Goal: Task Accomplishment & Management: Manage account settings

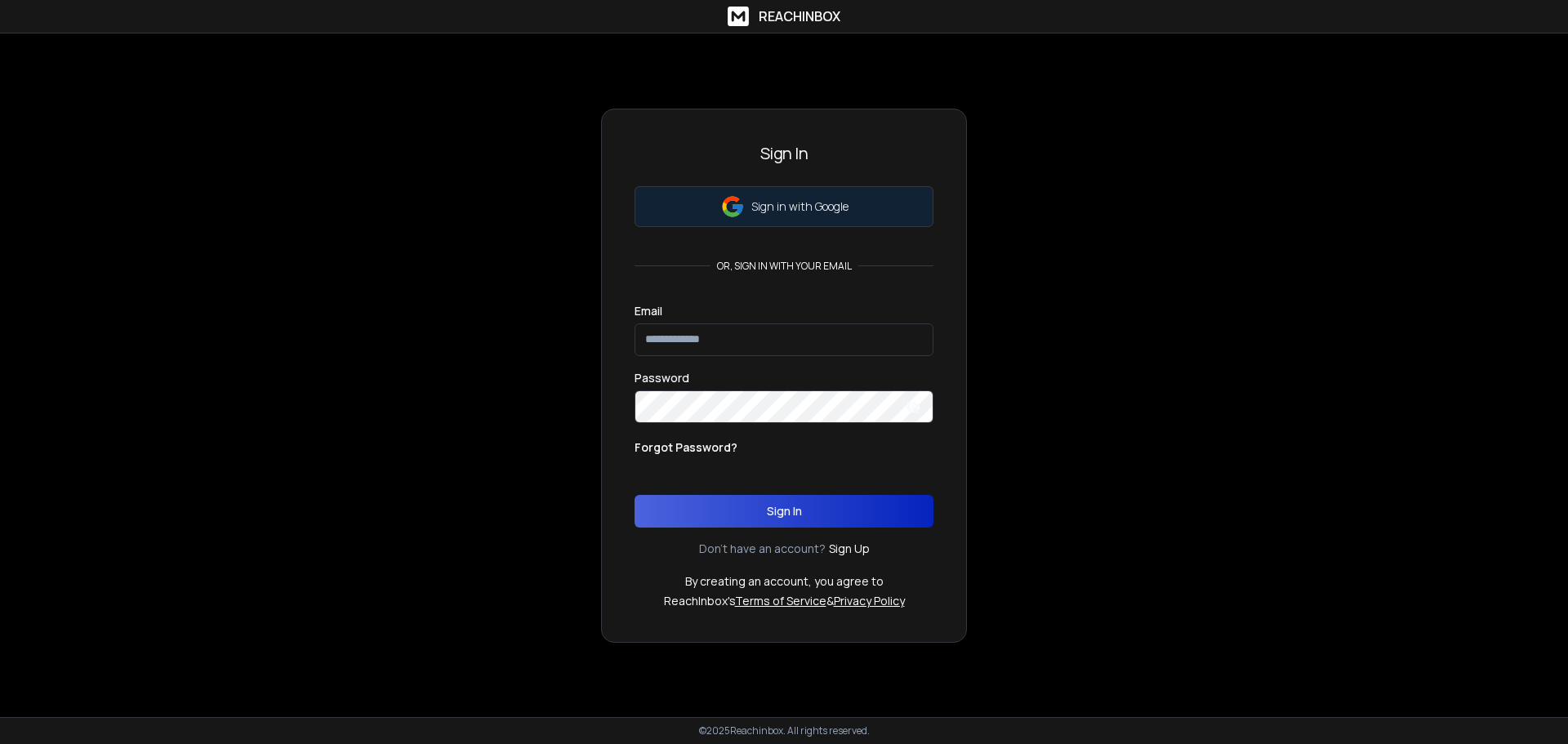
type input "**********"
click at [800, 209] on p "Sign in with Google" at bounding box center [799, 207] width 97 height 16
type input "**********"
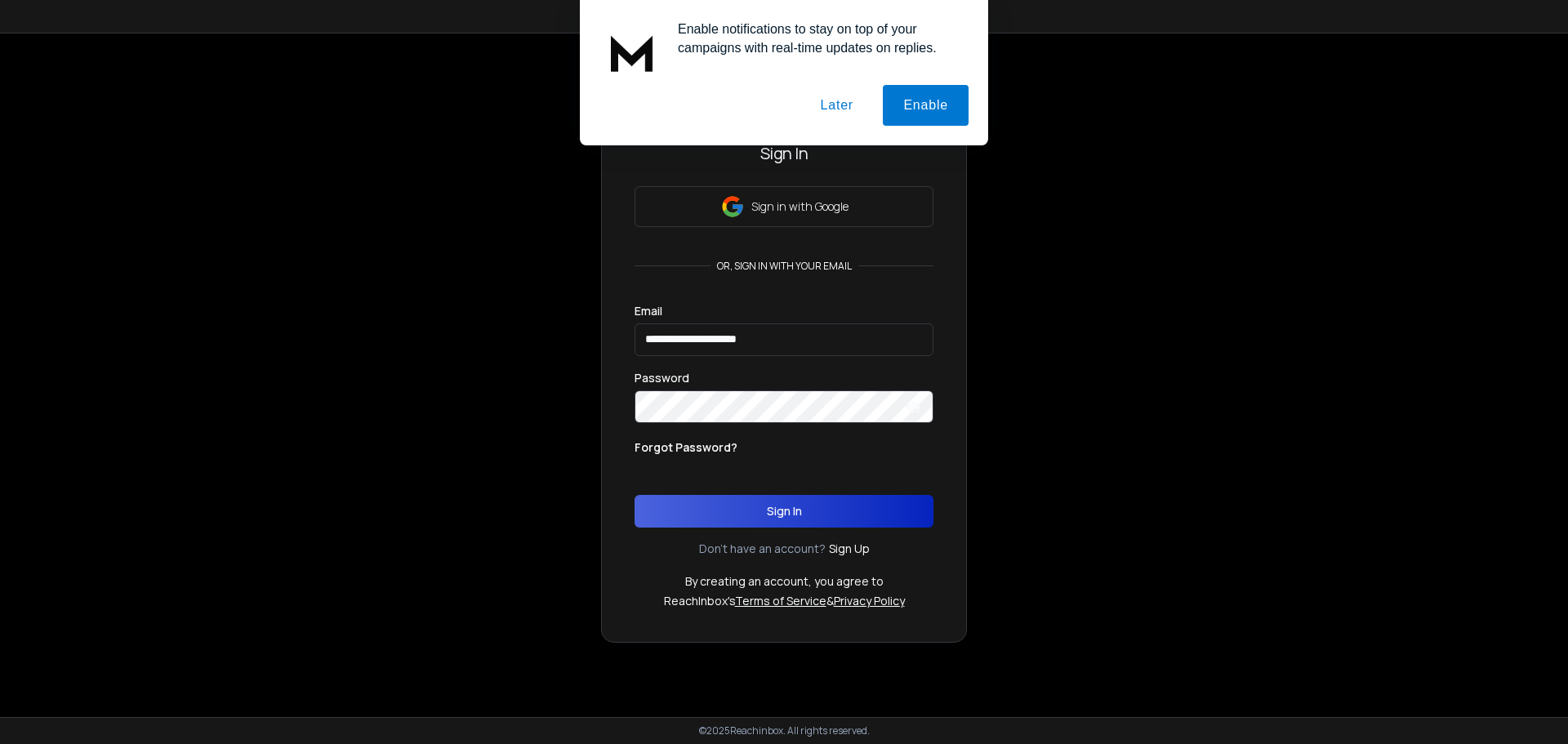
click at [799, 500] on button "Sign In" at bounding box center [783, 511] width 299 height 32
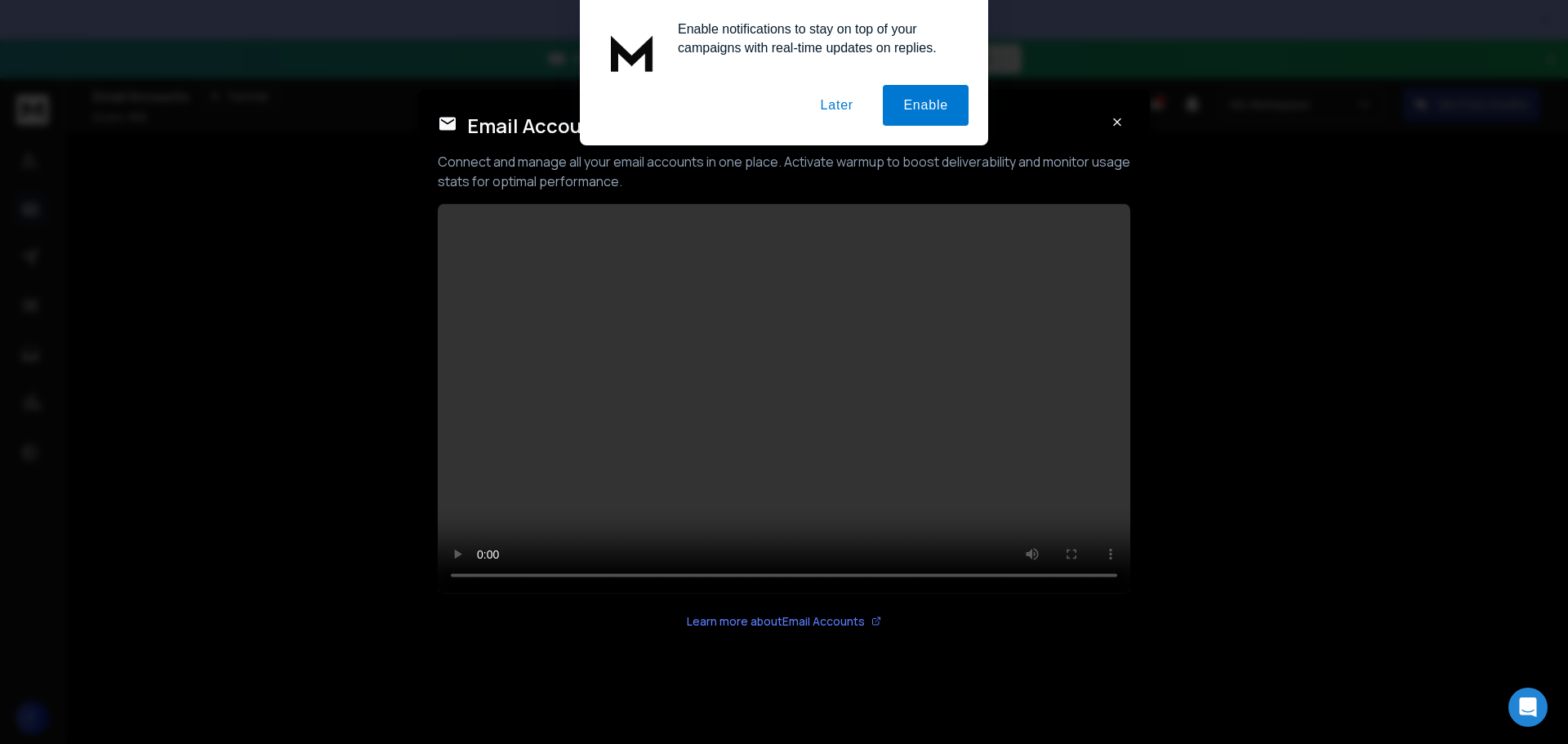
click at [843, 95] on button "Later" at bounding box center [836, 105] width 74 height 40
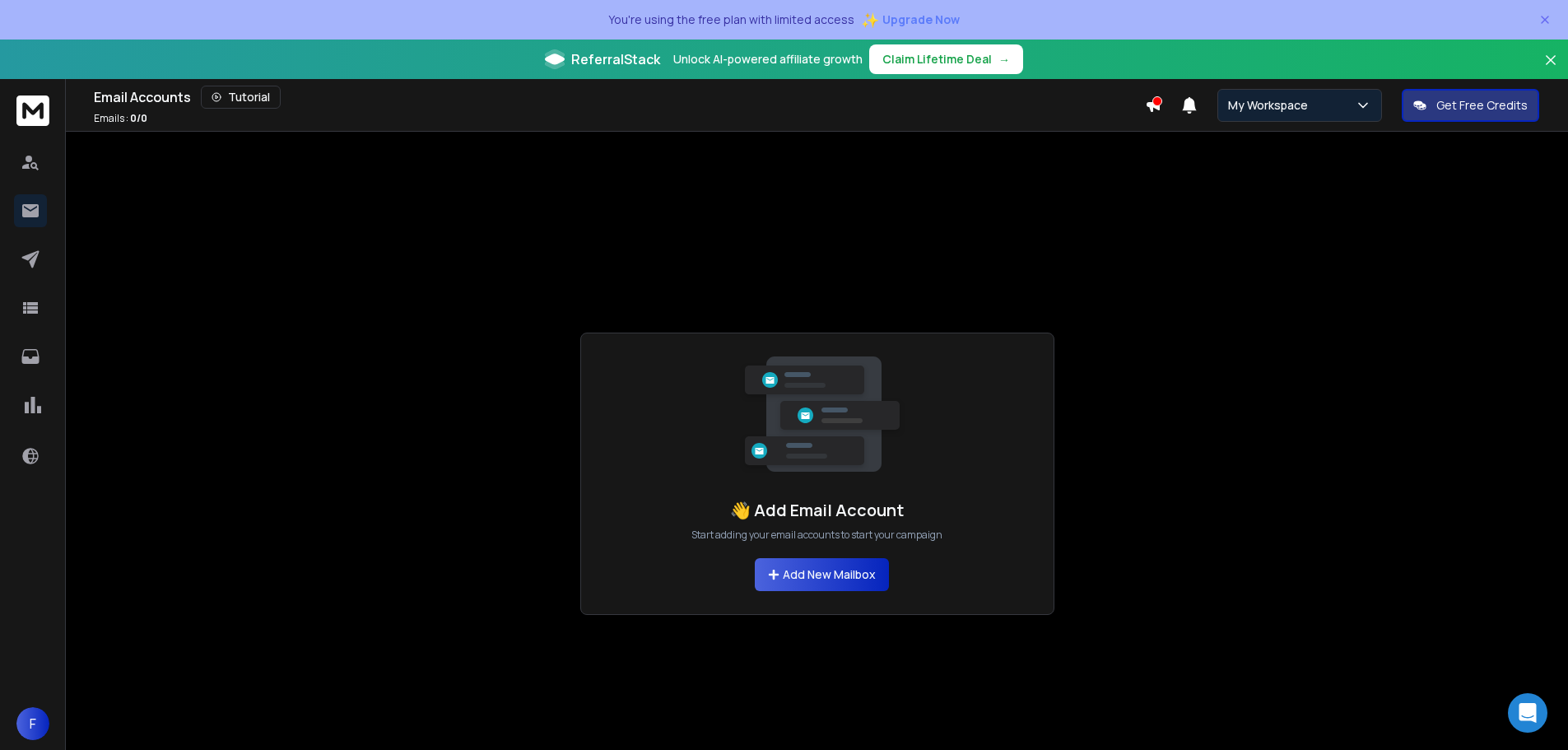
click at [1292, 94] on button "My Workspace" at bounding box center [1300, 105] width 165 height 33
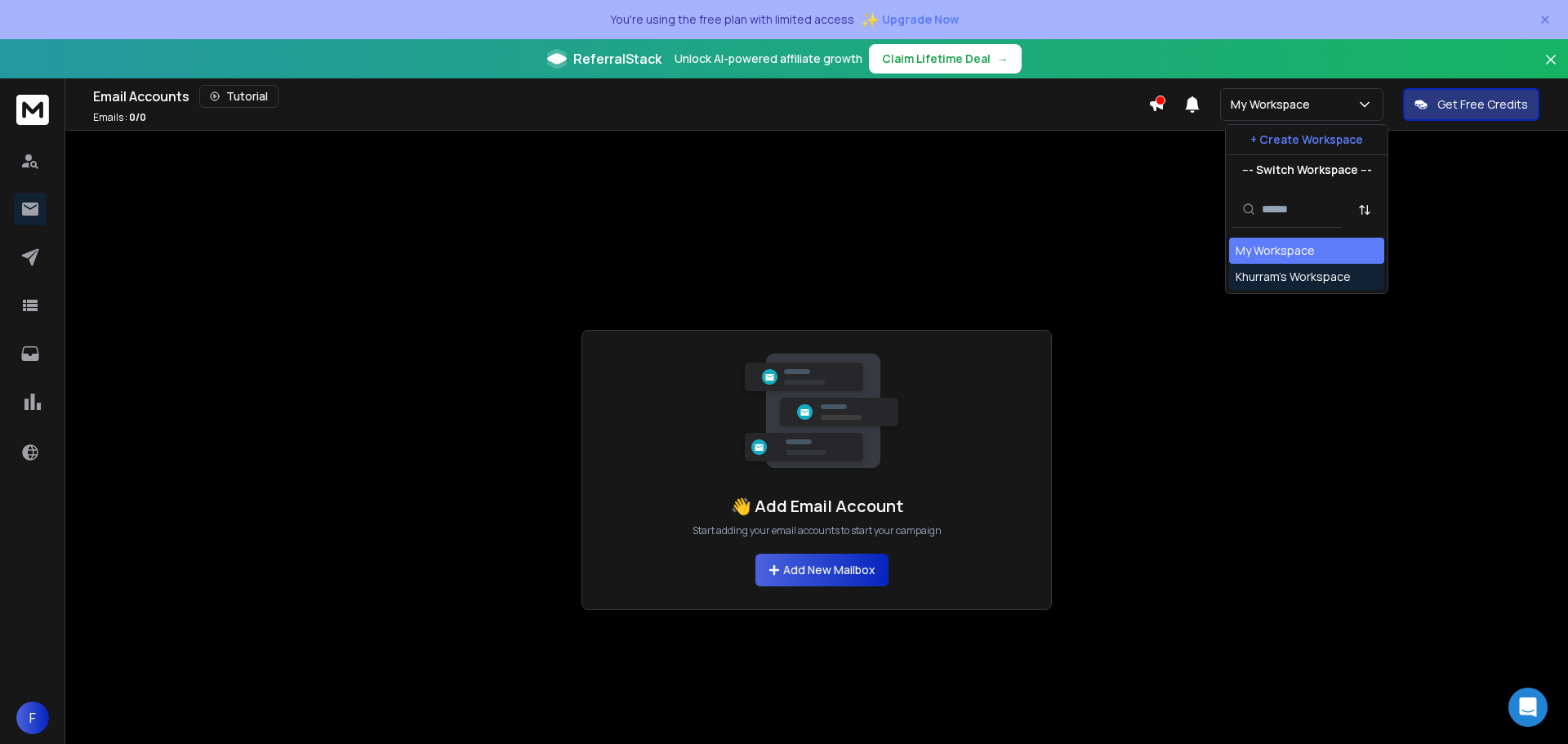
click at [1283, 273] on div "Khurram's Workspace" at bounding box center [1293, 277] width 115 height 16
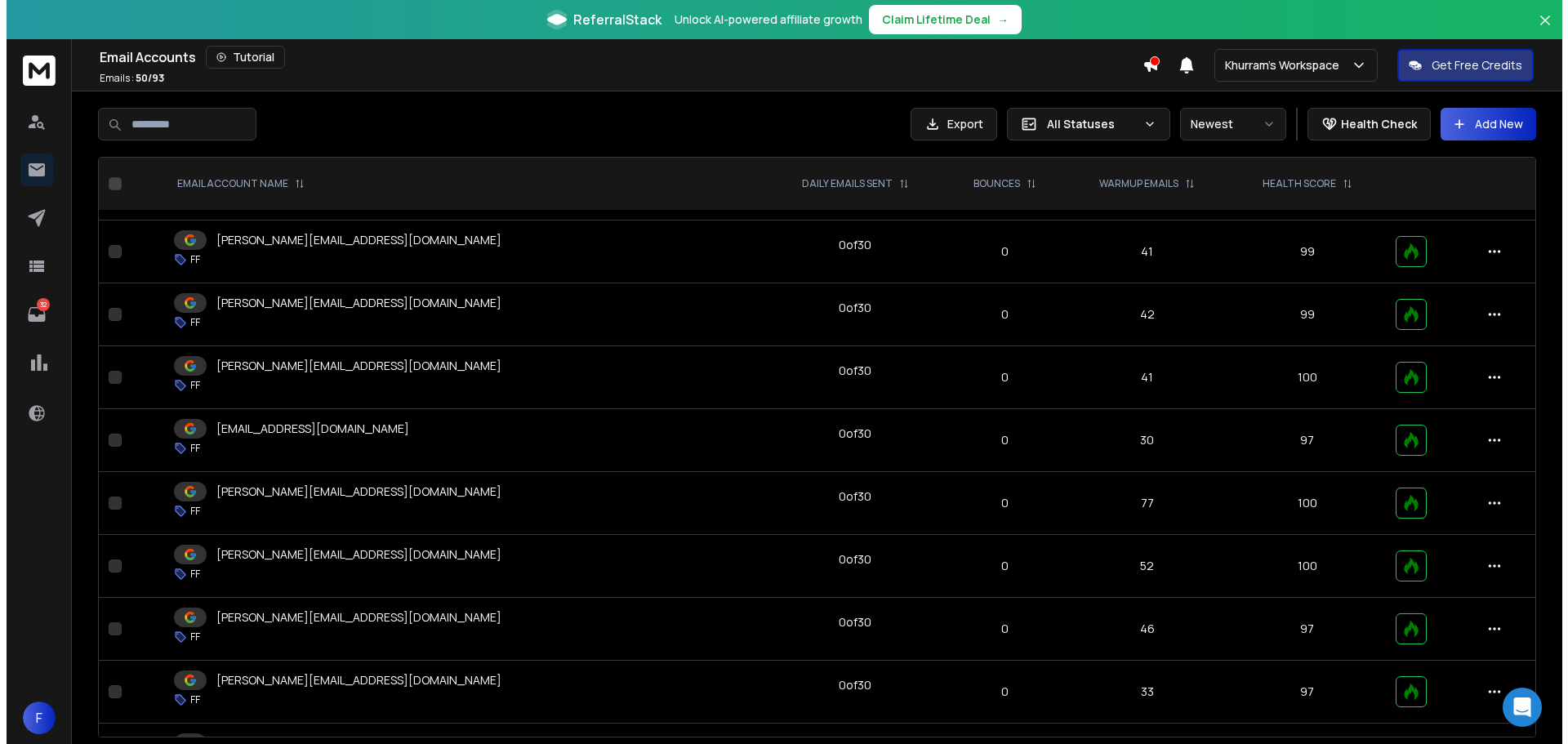
scroll to position [2288, 0]
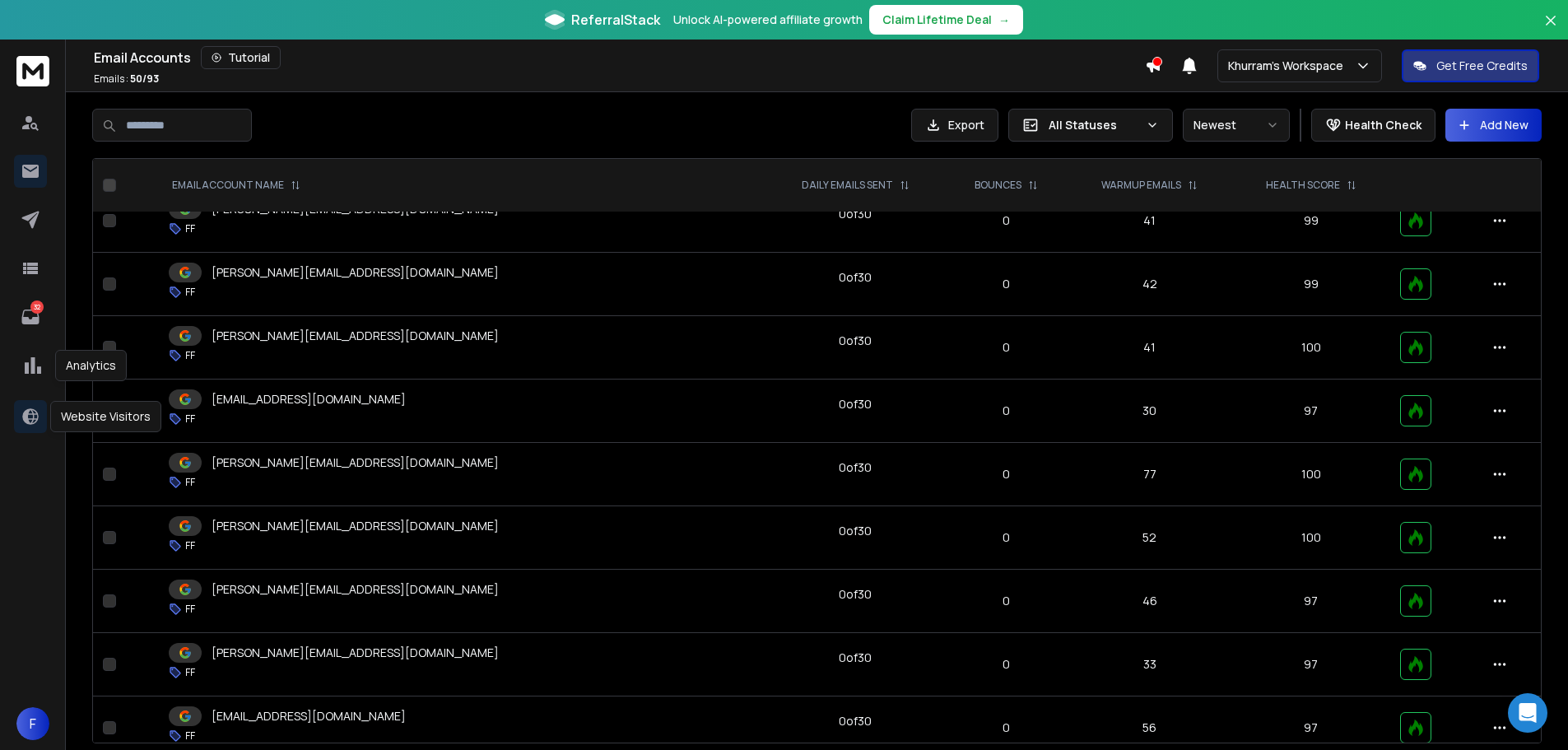
click at [28, 420] on icon at bounding box center [31, 417] width 16 height 16
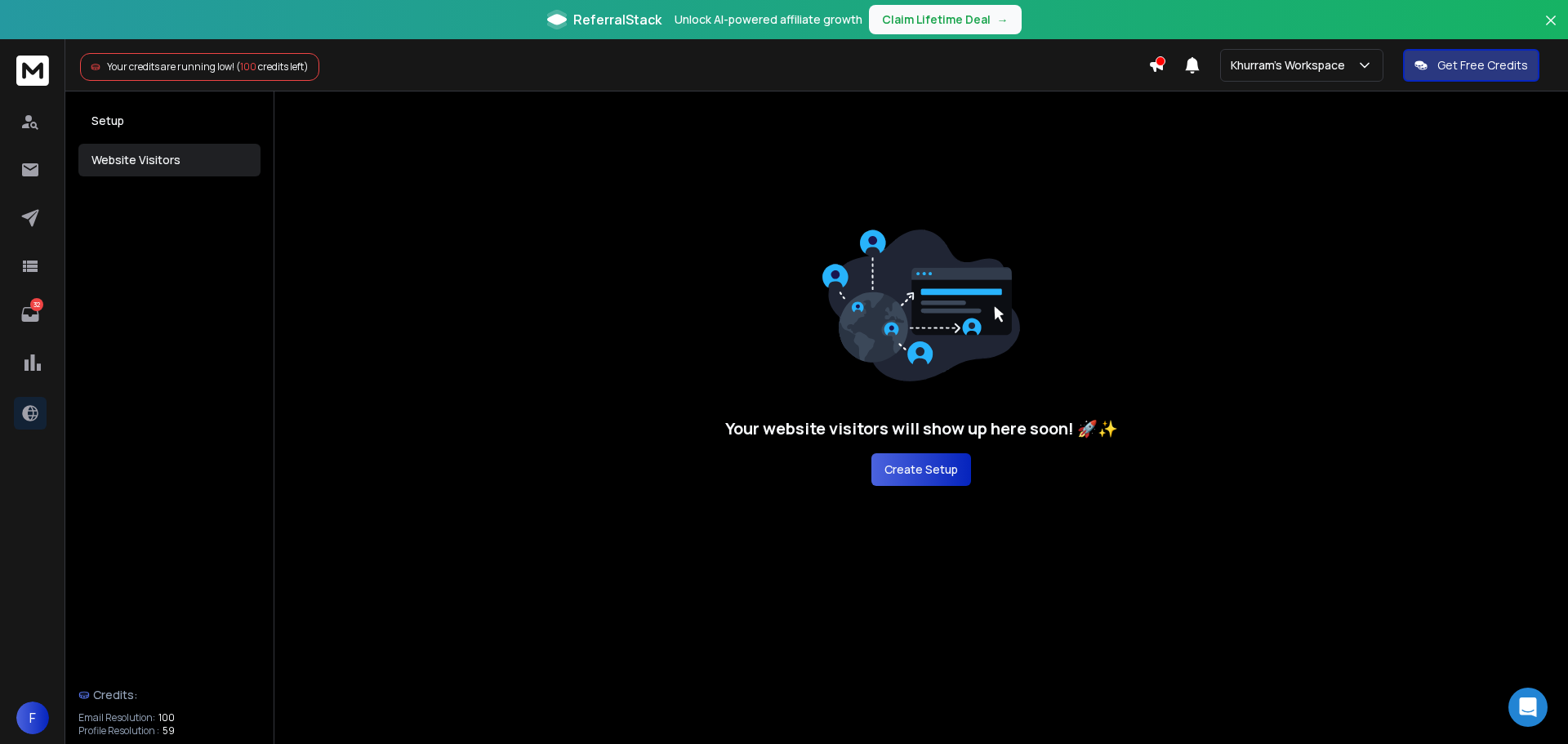
click at [943, 15] on button "Claim Lifetime Deal →" at bounding box center [945, 19] width 153 height 30
click at [29, 120] on circle at bounding box center [28, 118] width 6 height 6
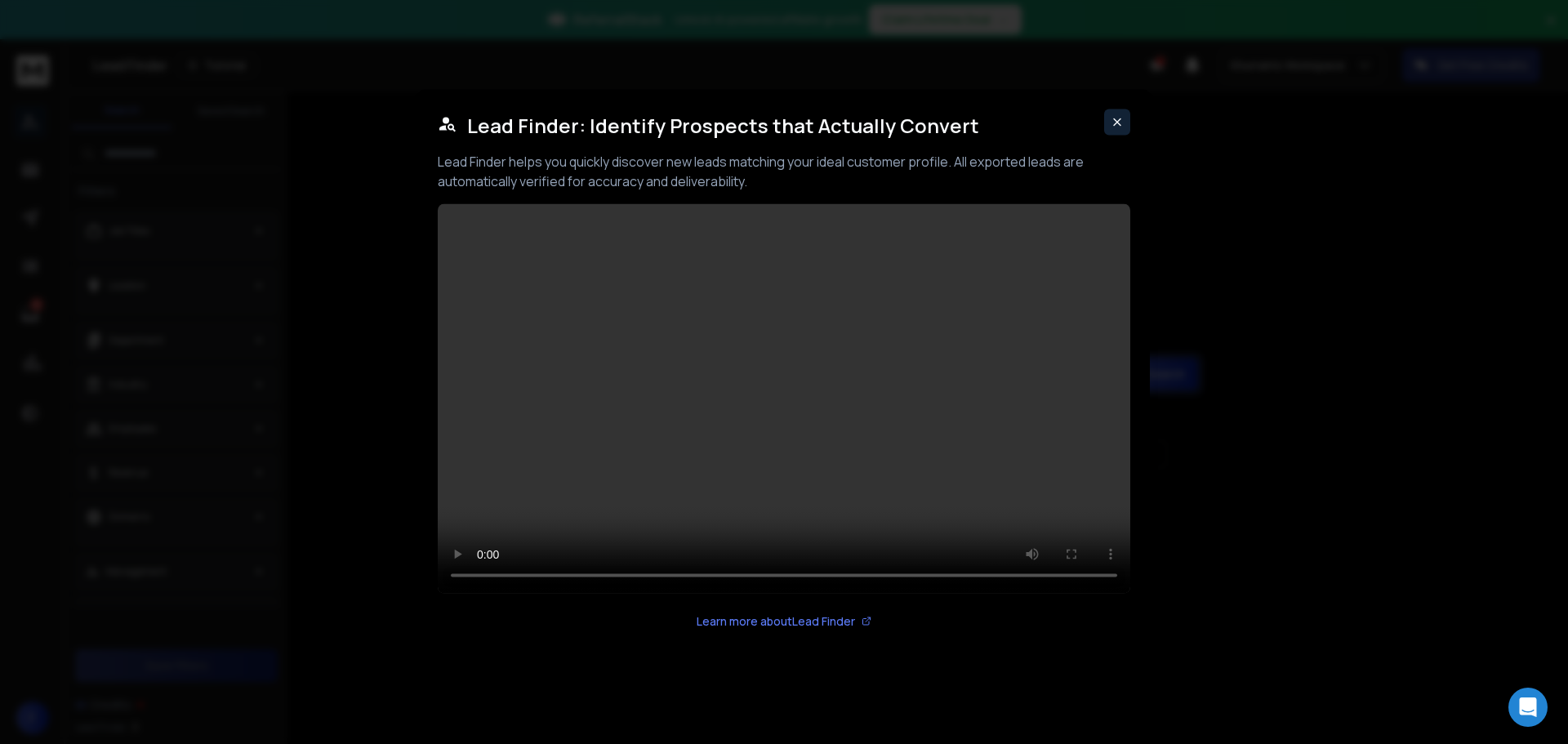
click at [1110, 117] on button at bounding box center [1116, 121] width 26 height 26
click at [1123, 127] on button at bounding box center [1116, 121] width 26 height 26
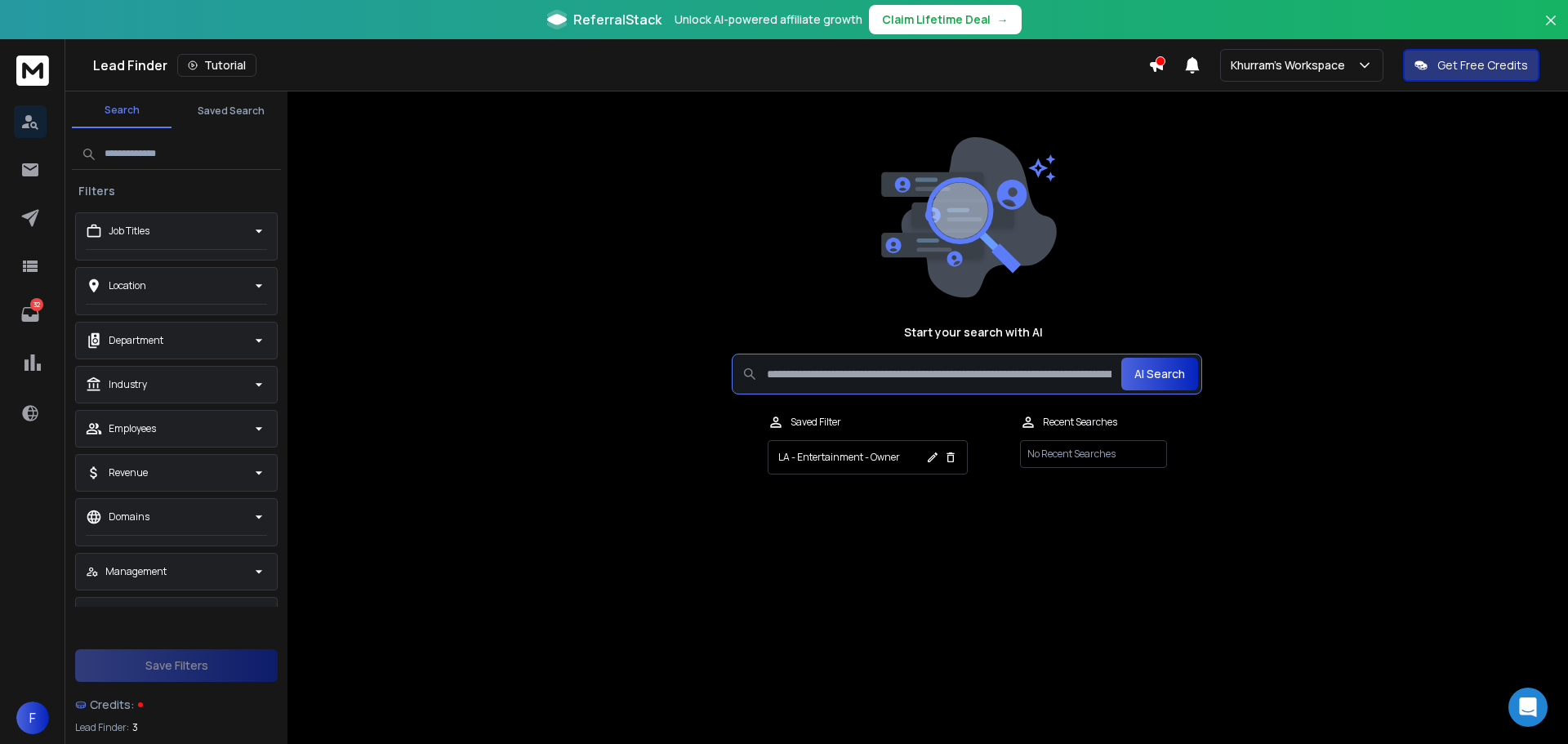
click at [27, 75] on icon at bounding box center [32, 71] width 32 height 31
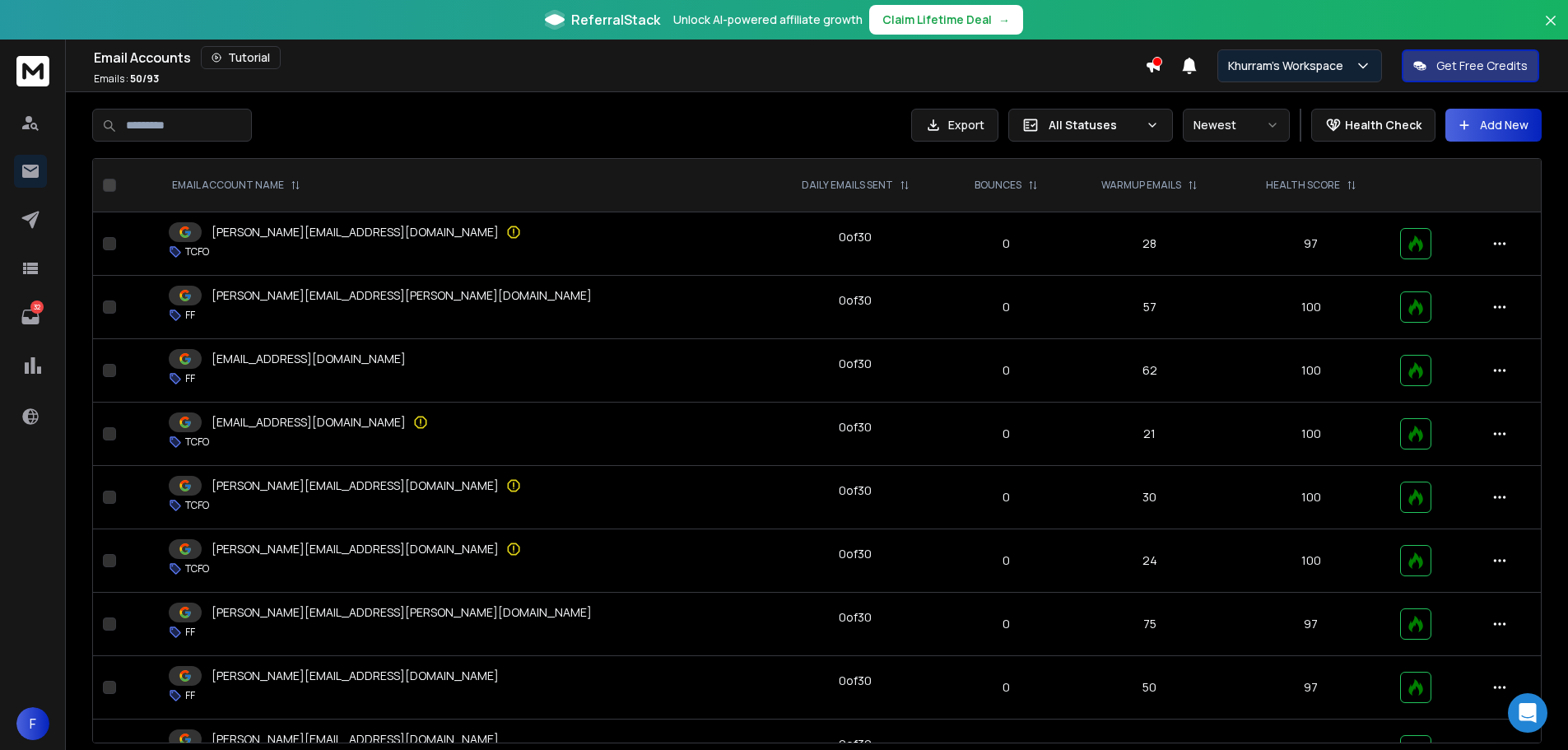
click at [1273, 77] on button "Khurram's Workspace" at bounding box center [1300, 66] width 165 height 33
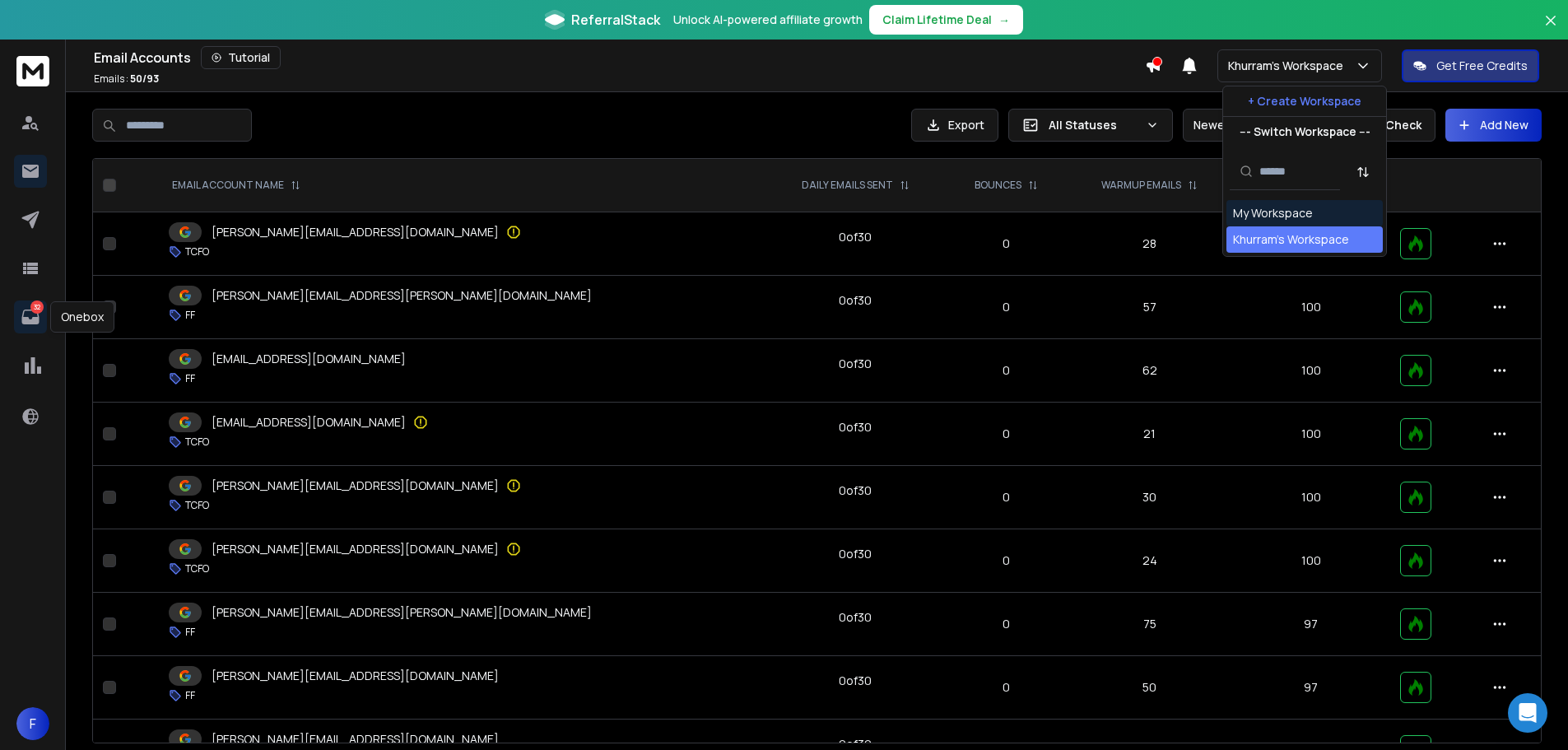
click at [28, 302] on link "32" at bounding box center [30, 317] width 33 height 33
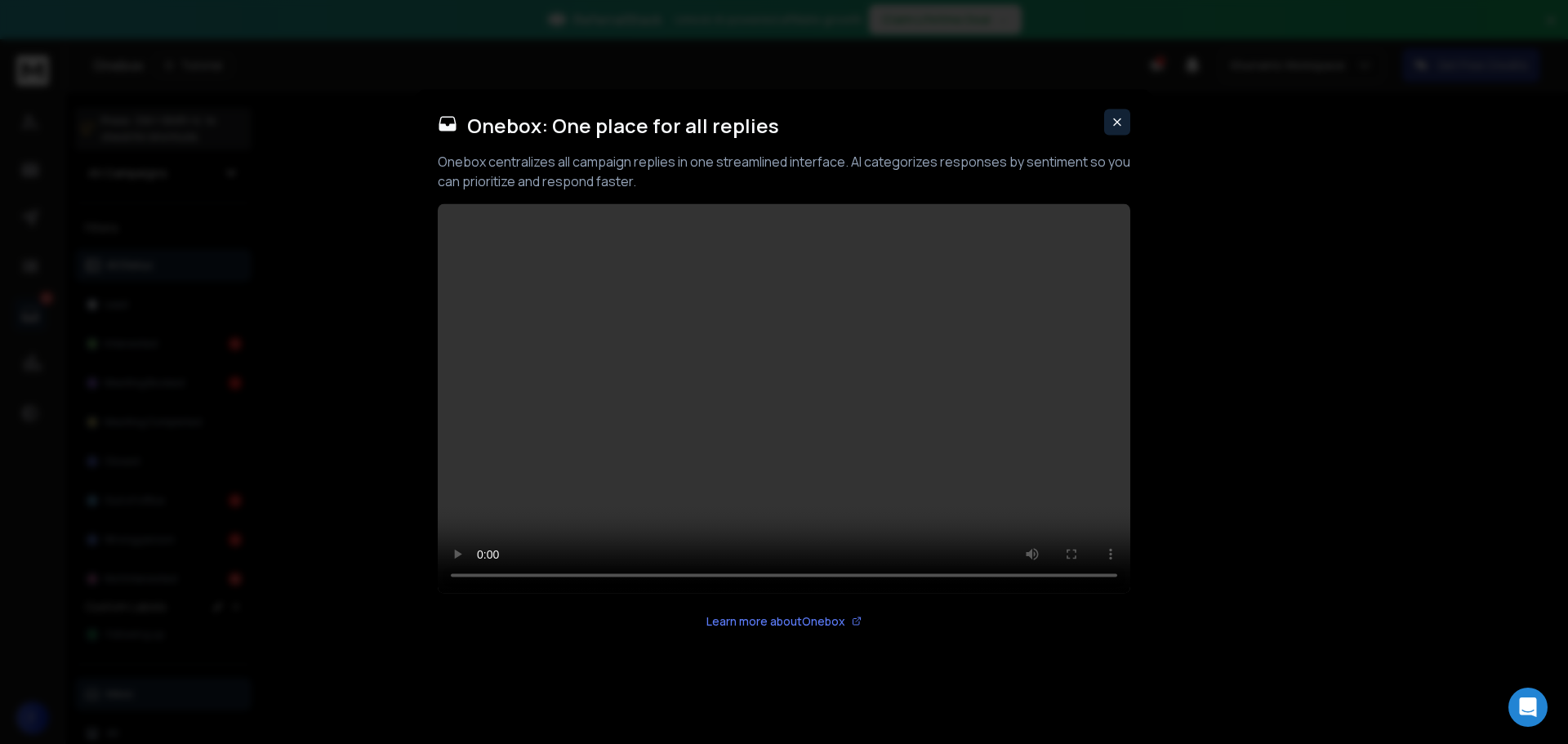
click at [1120, 121] on icon at bounding box center [1116, 121] width 13 height 13
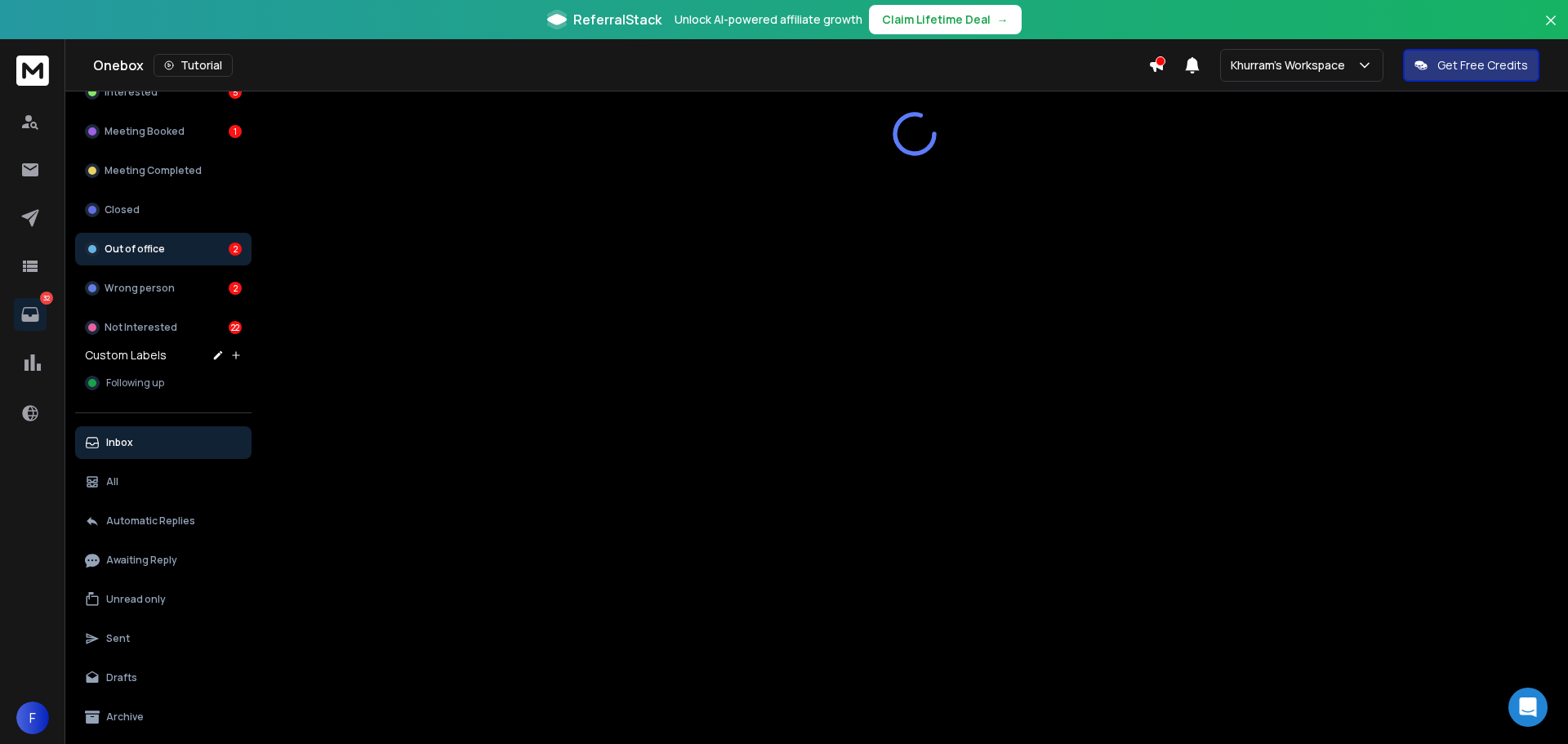
scroll to position [266, 0]
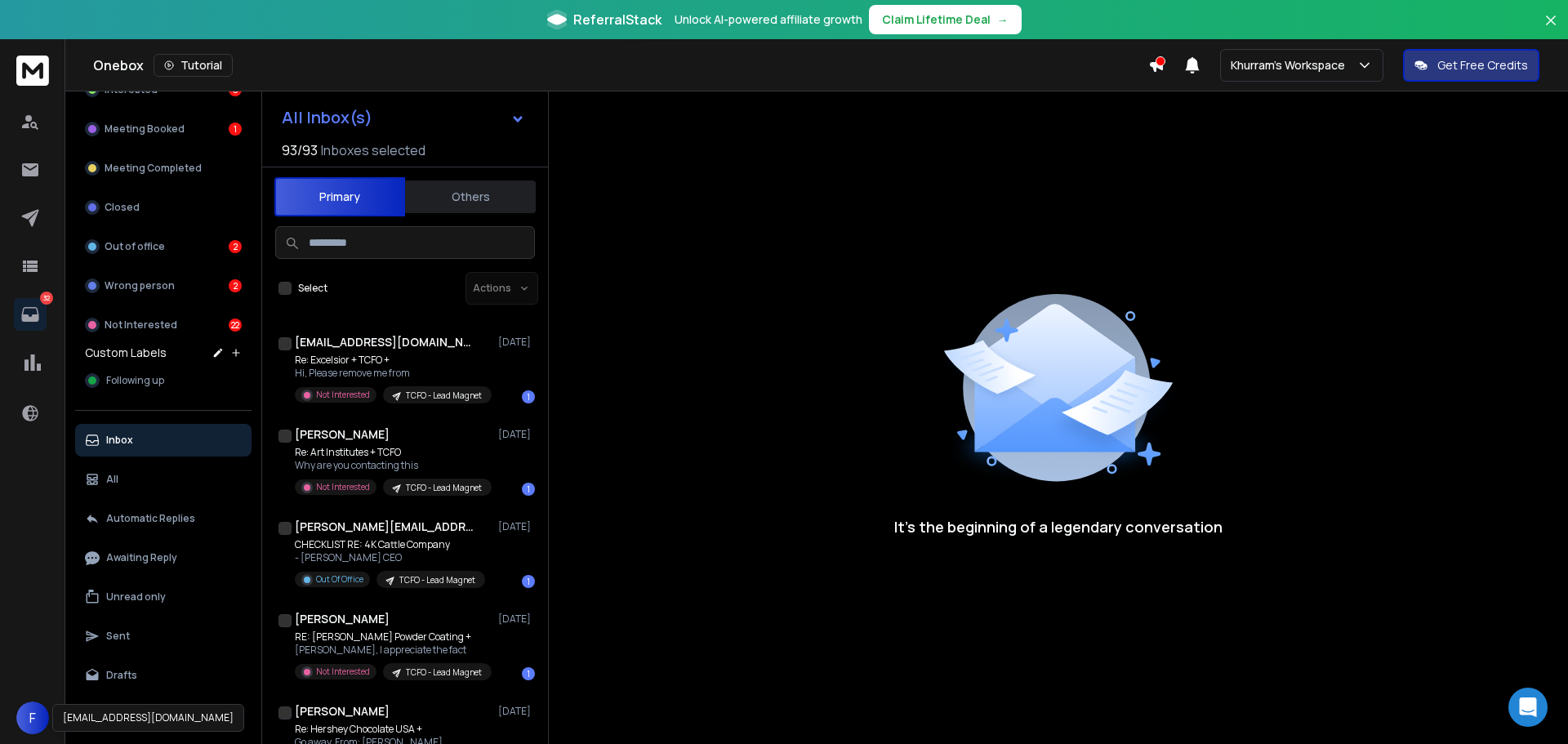
click at [30, 711] on span "F" at bounding box center [32, 718] width 32 height 32
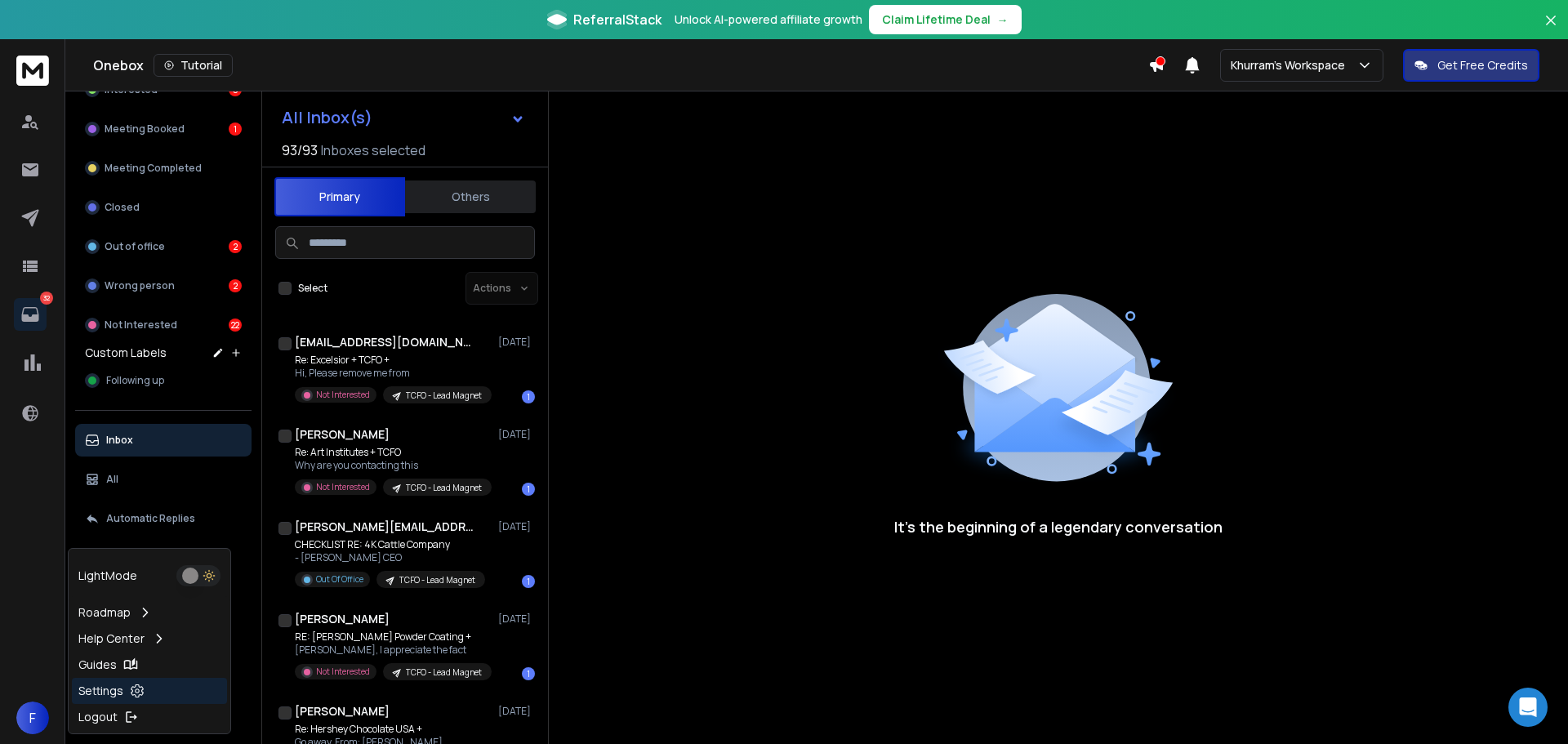
click at [110, 687] on p "Settings" at bounding box center [101, 691] width 45 height 16
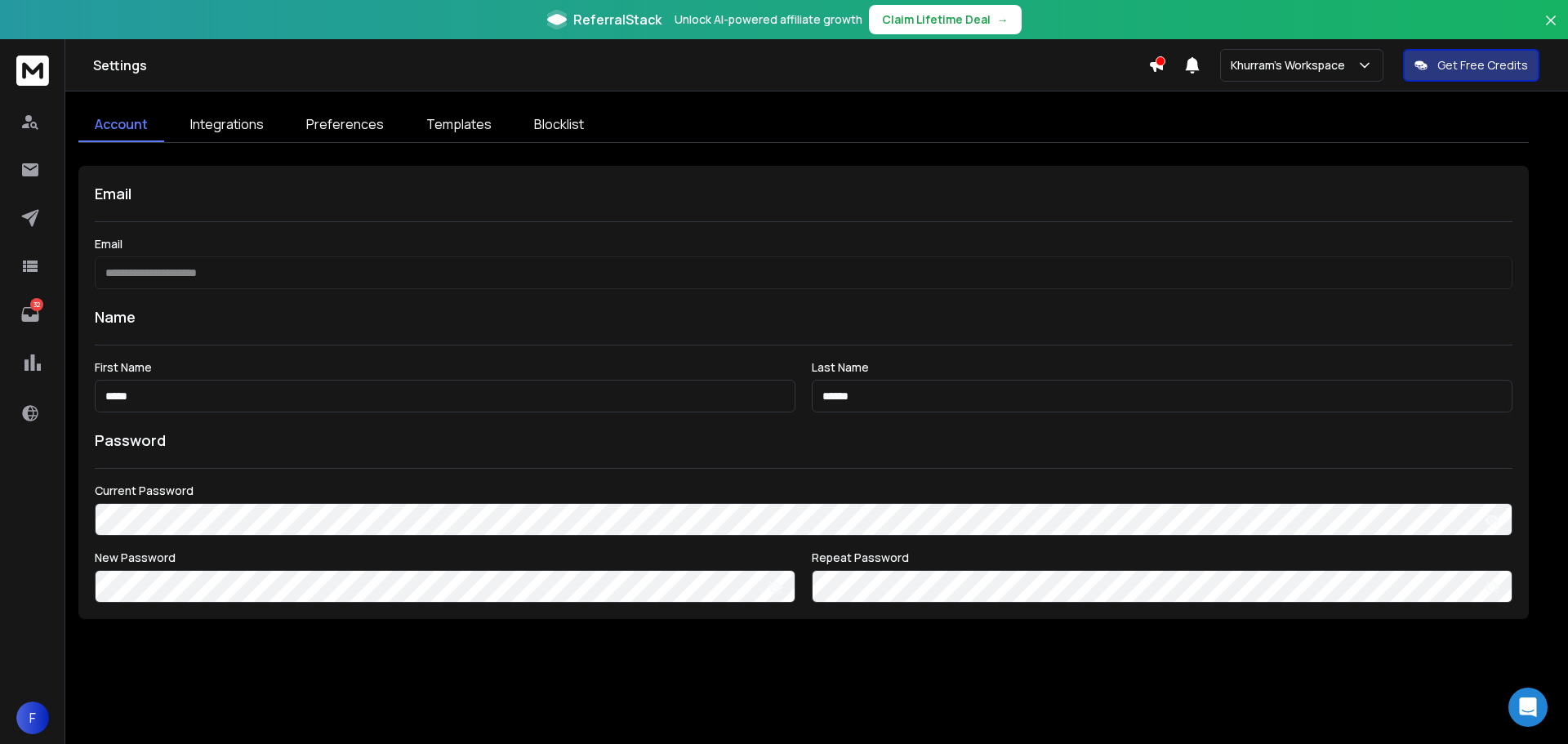
click at [238, 120] on link "Integrations" at bounding box center [227, 125] width 106 height 34
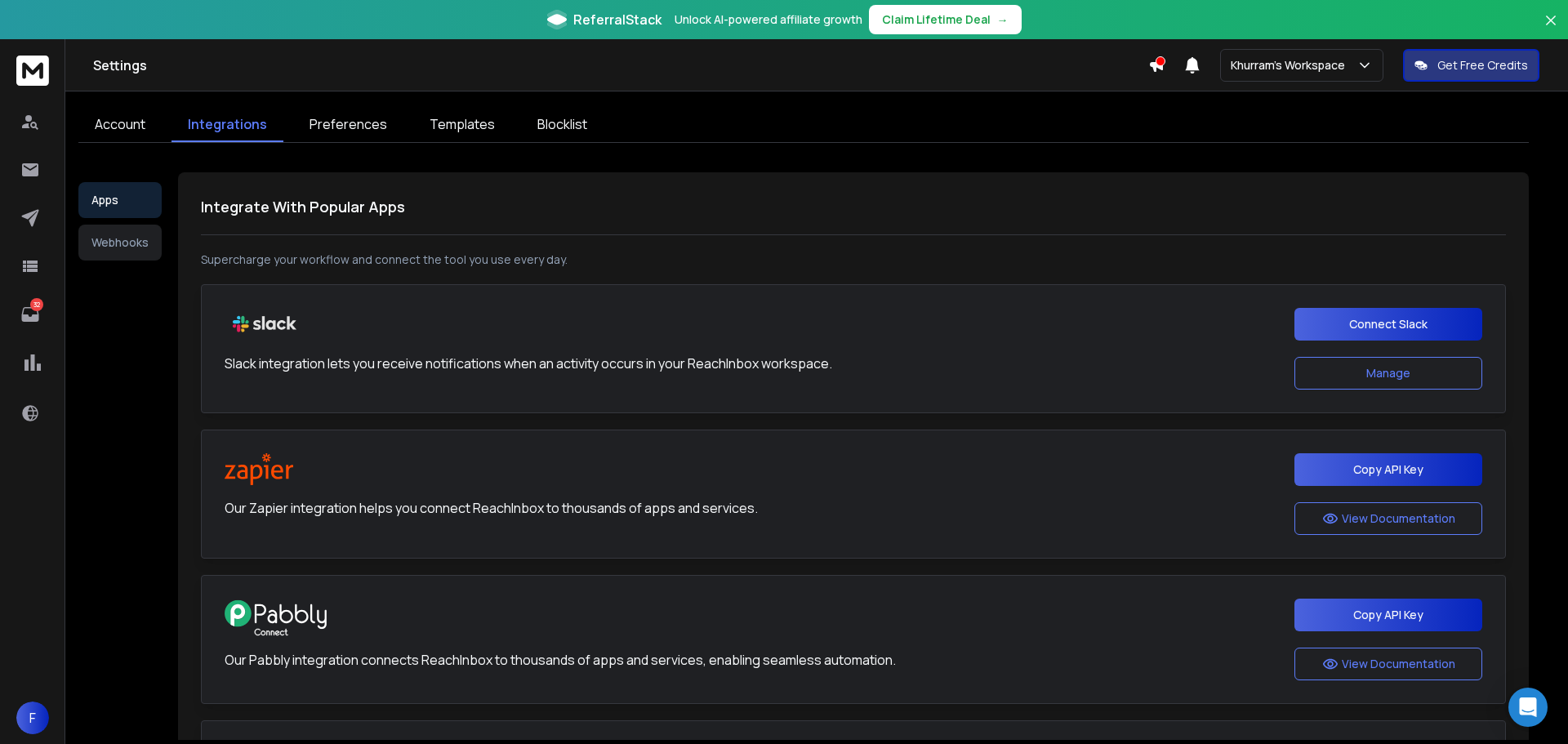
click at [119, 238] on button "Webhooks" at bounding box center [119, 243] width 84 height 36
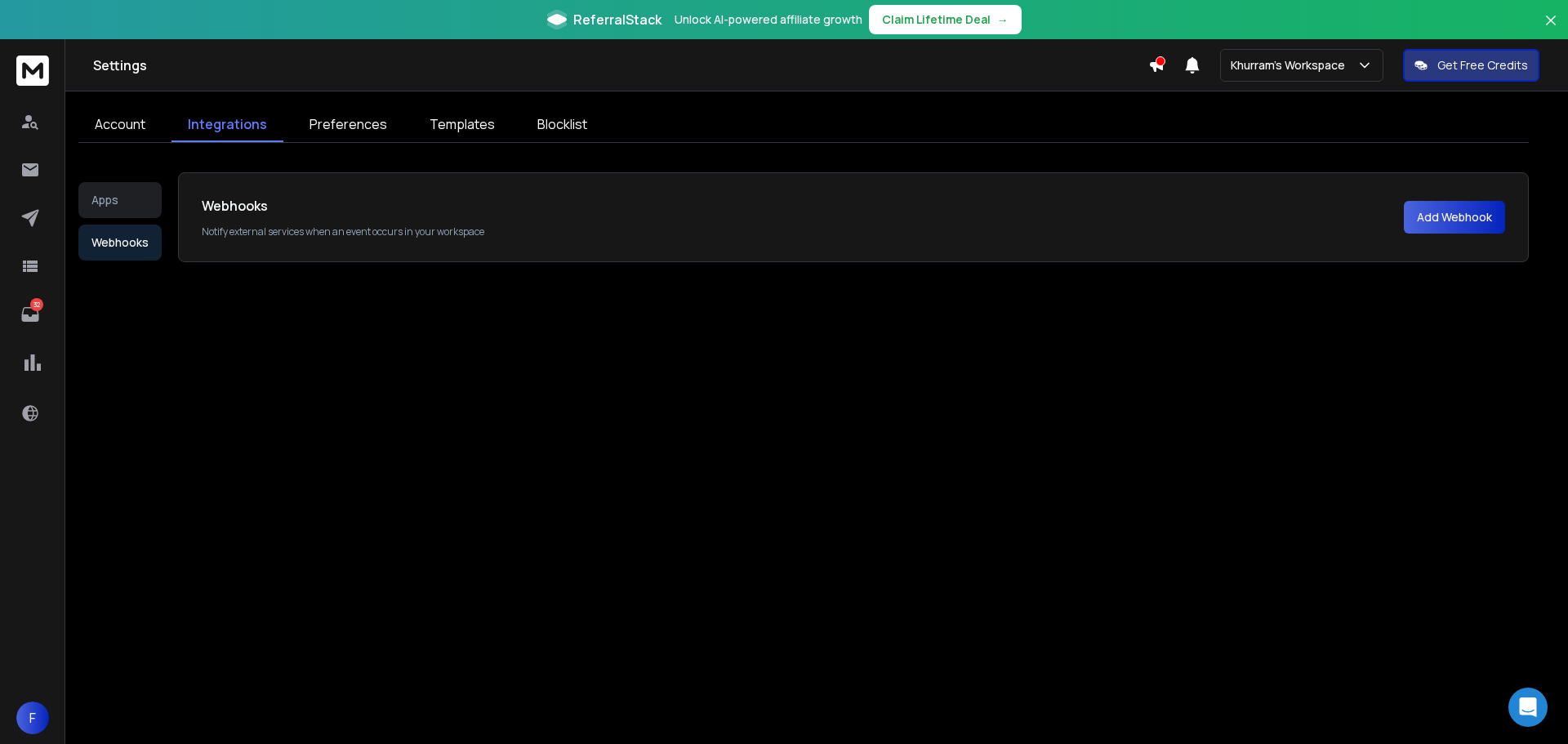
click at [344, 117] on link "Preferences" at bounding box center [348, 125] width 110 height 34
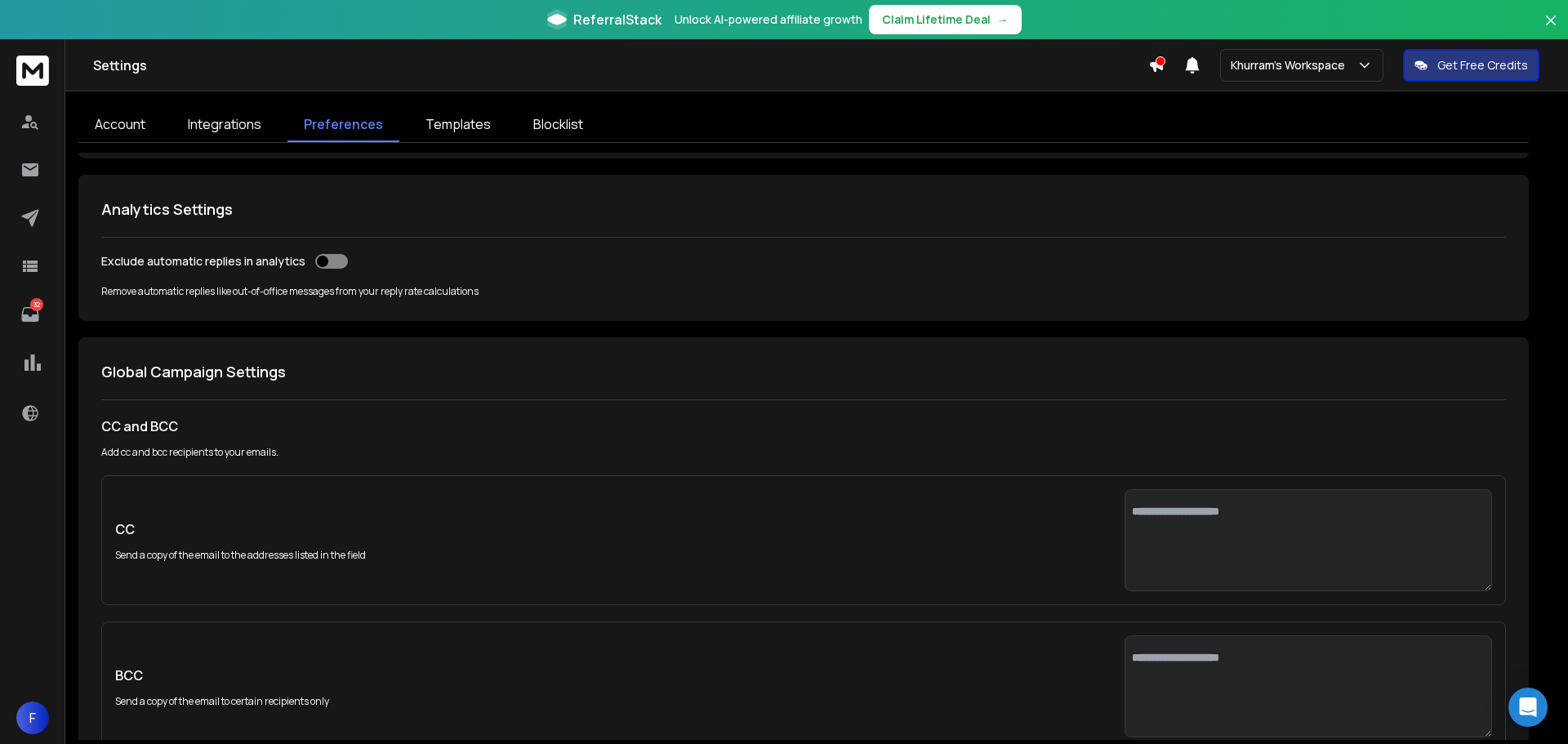
scroll to position [573, 0]
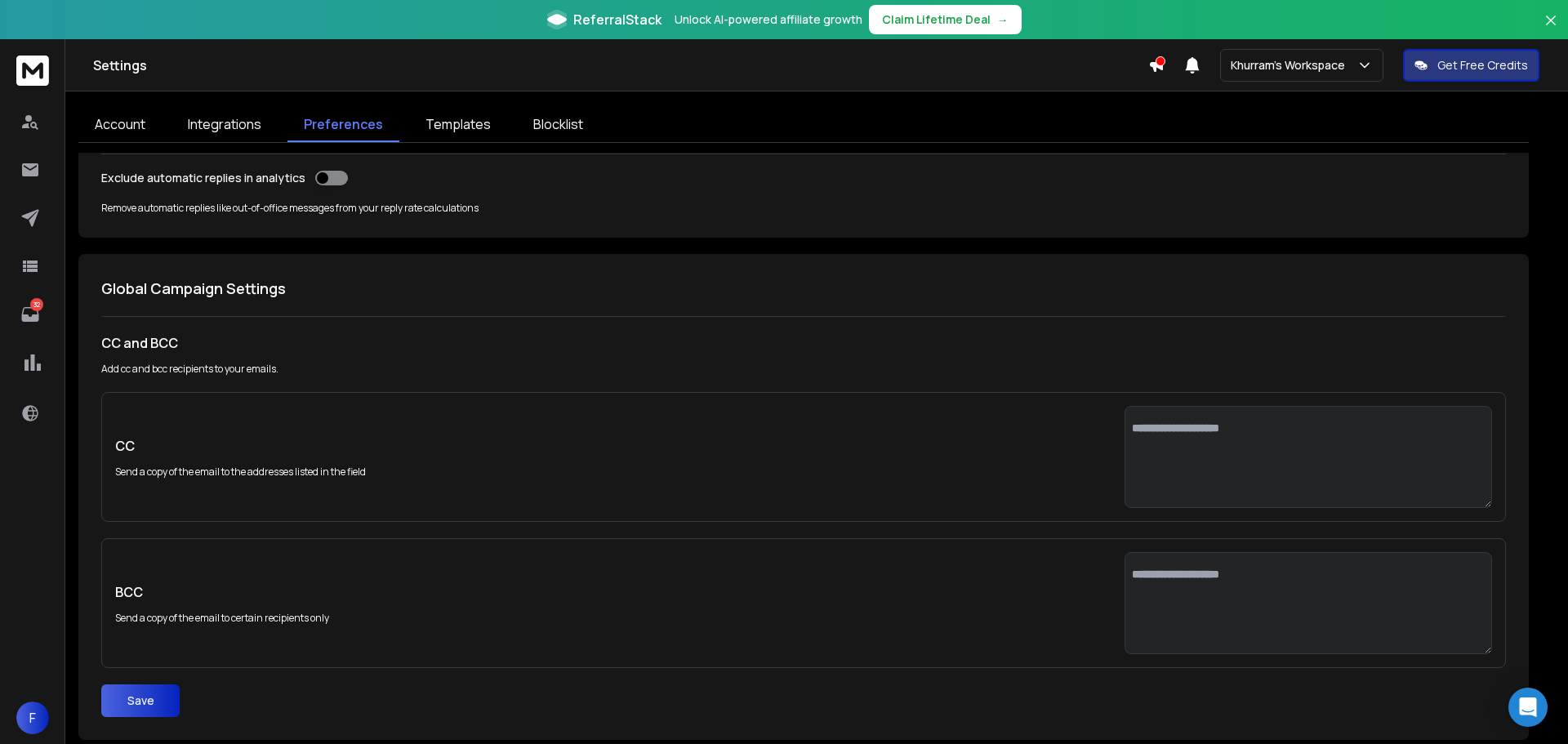
click at [469, 121] on link "Templates" at bounding box center [457, 125] width 98 height 34
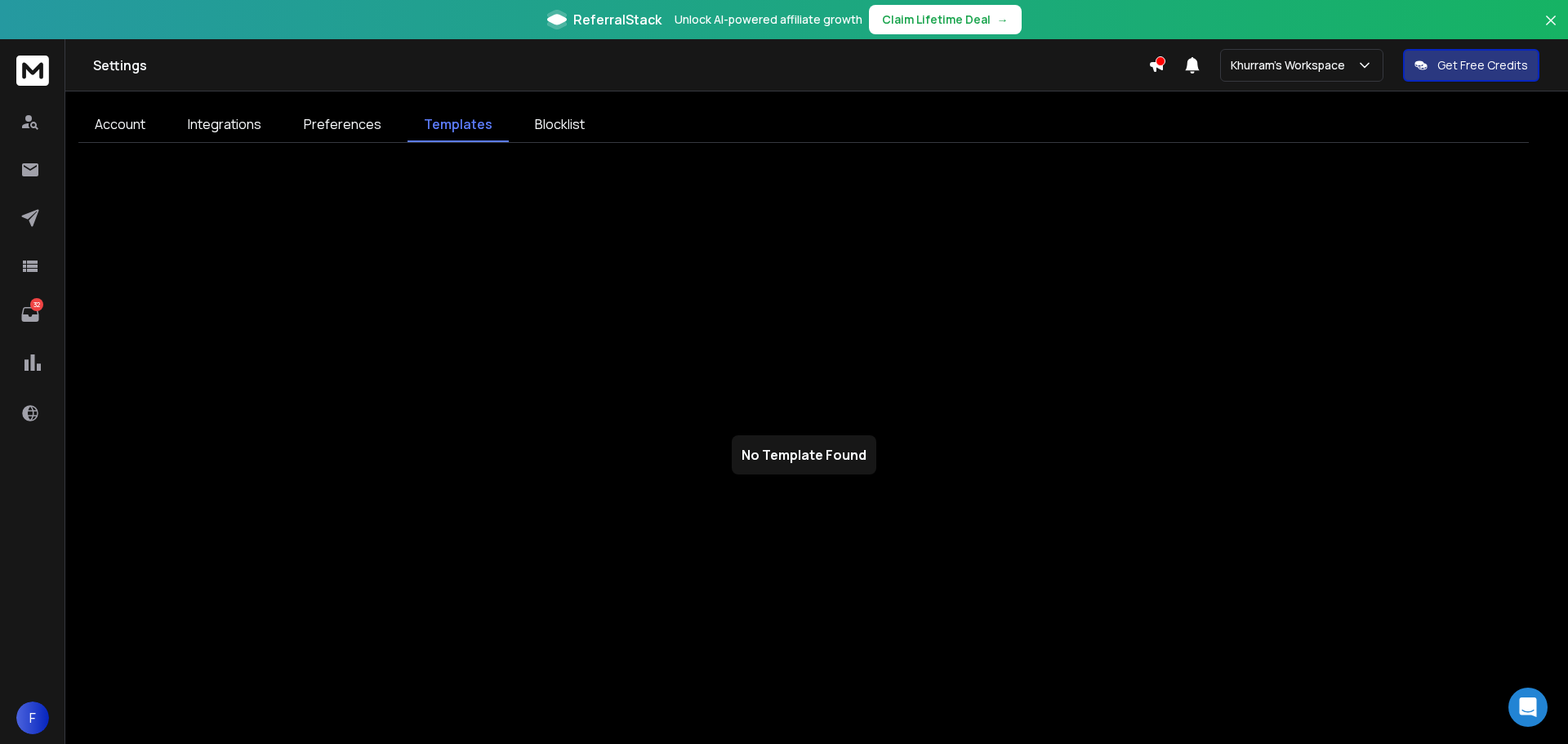
click at [110, 113] on link "Account" at bounding box center [119, 125] width 84 height 34
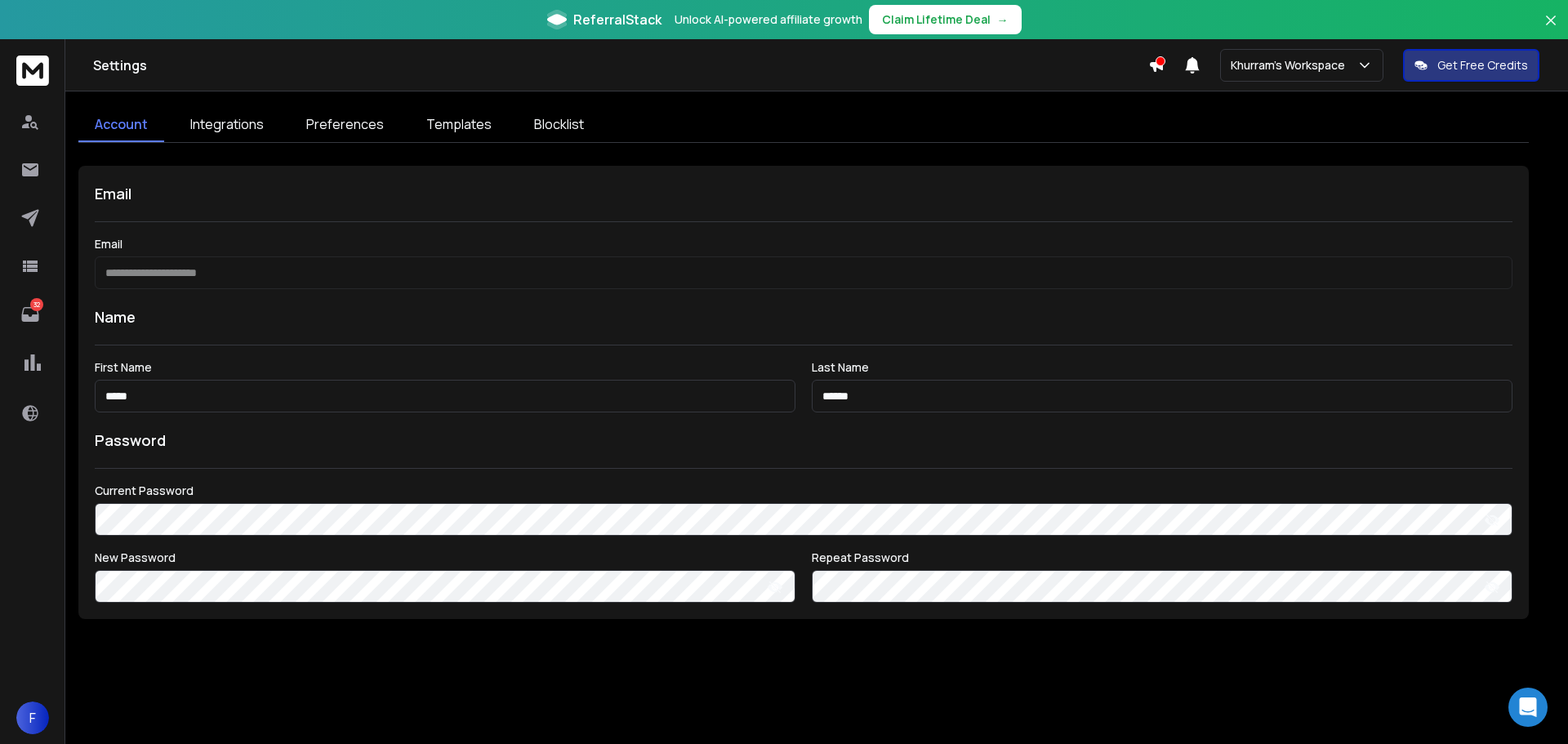
click at [232, 122] on link "Integrations" at bounding box center [227, 125] width 106 height 34
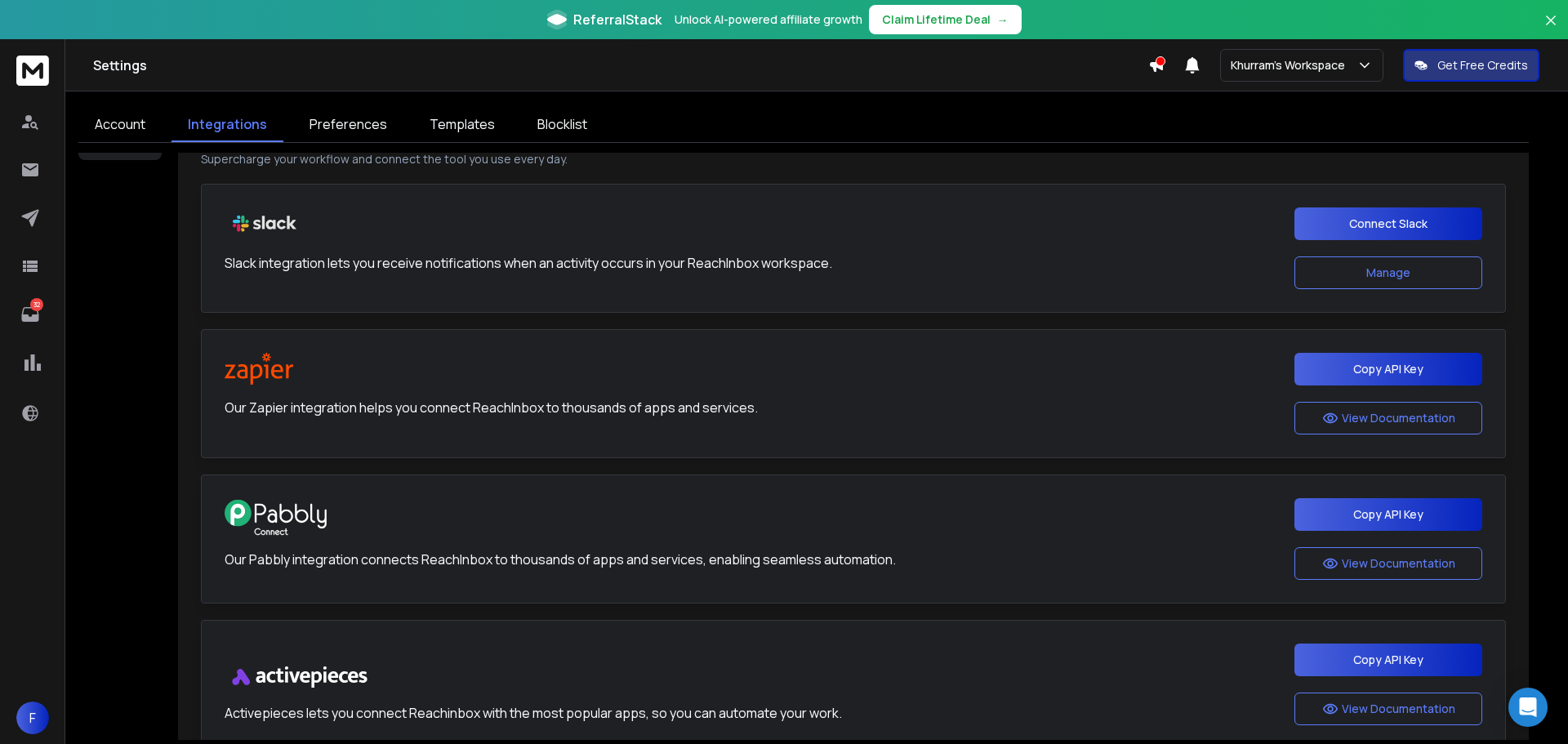
scroll to position [285, 0]
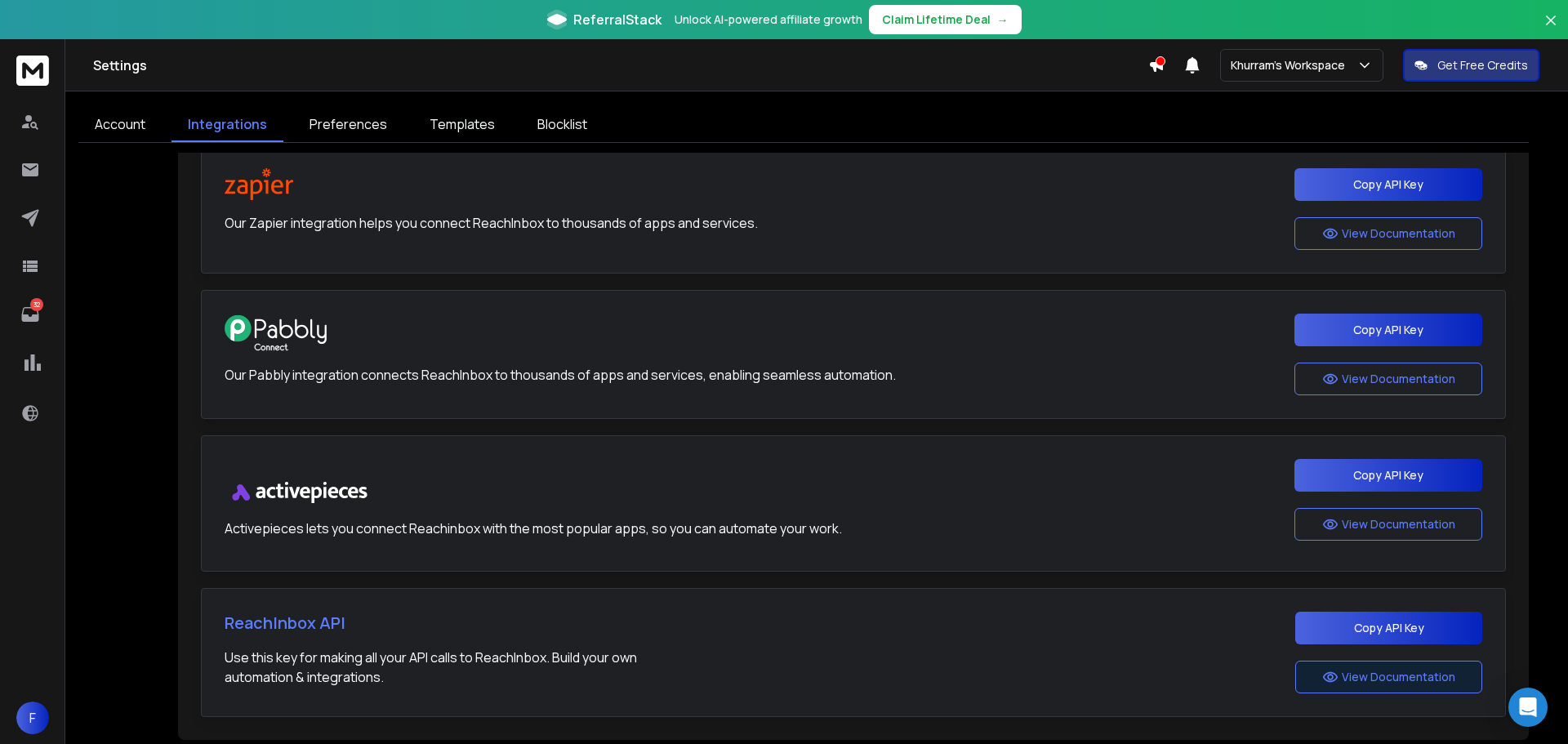
click at [1328, 687] on button "View Documentation" at bounding box center [1388, 677] width 187 height 32
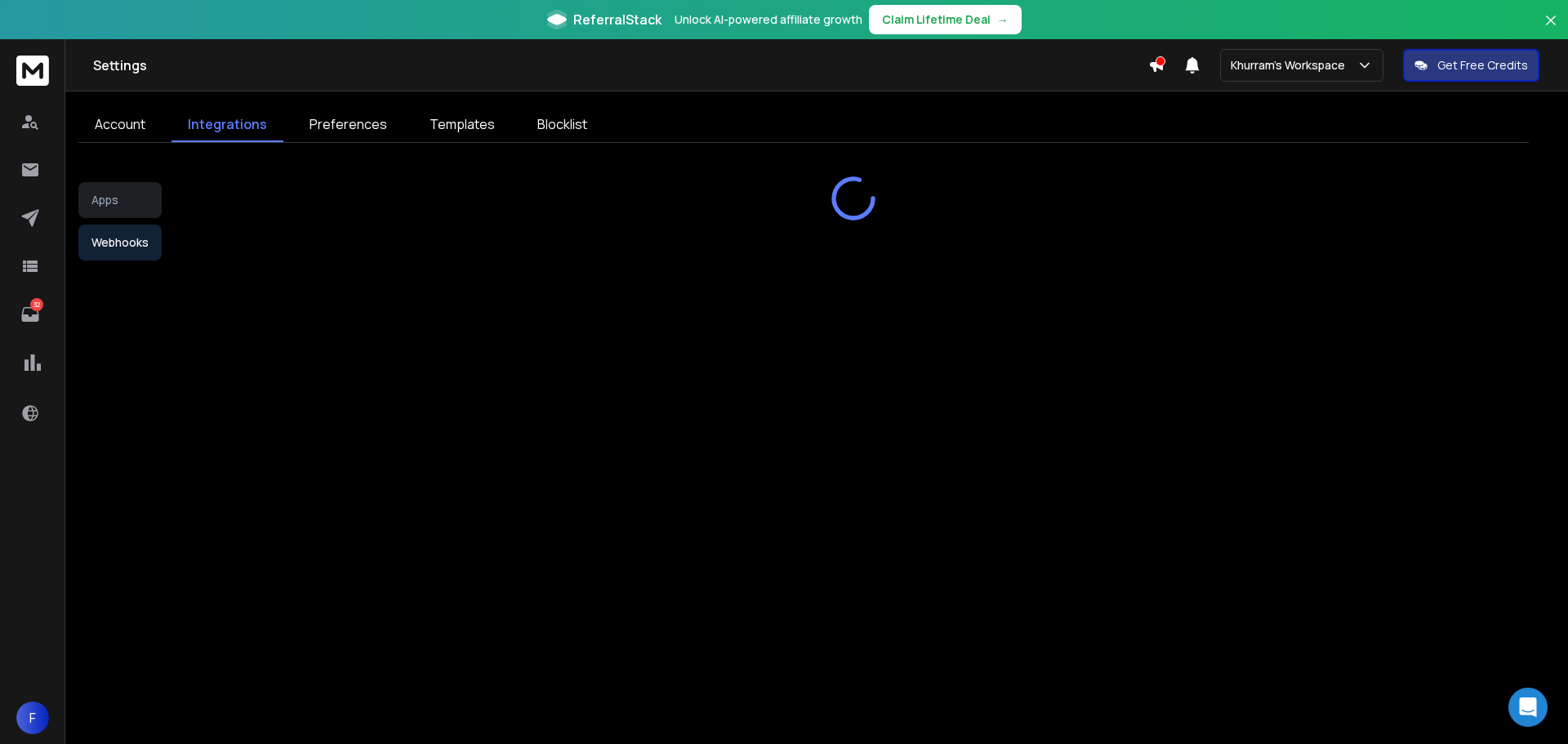
click at [94, 247] on button "Webhooks" at bounding box center [119, 243] width 84 height 36
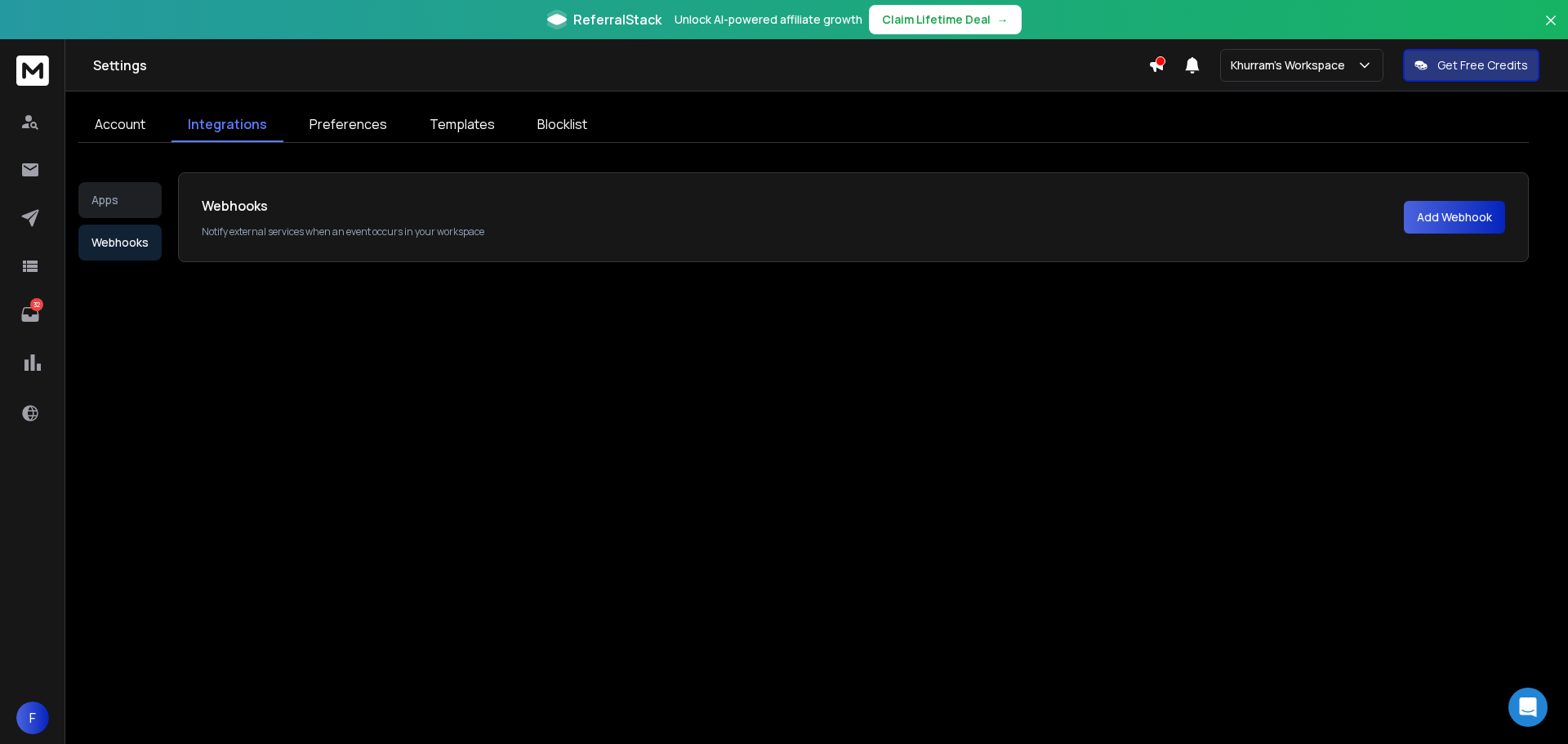
click at [1424, 209] on button "Add Webhook" at bounding box center [1454, 217] width 101 height 32
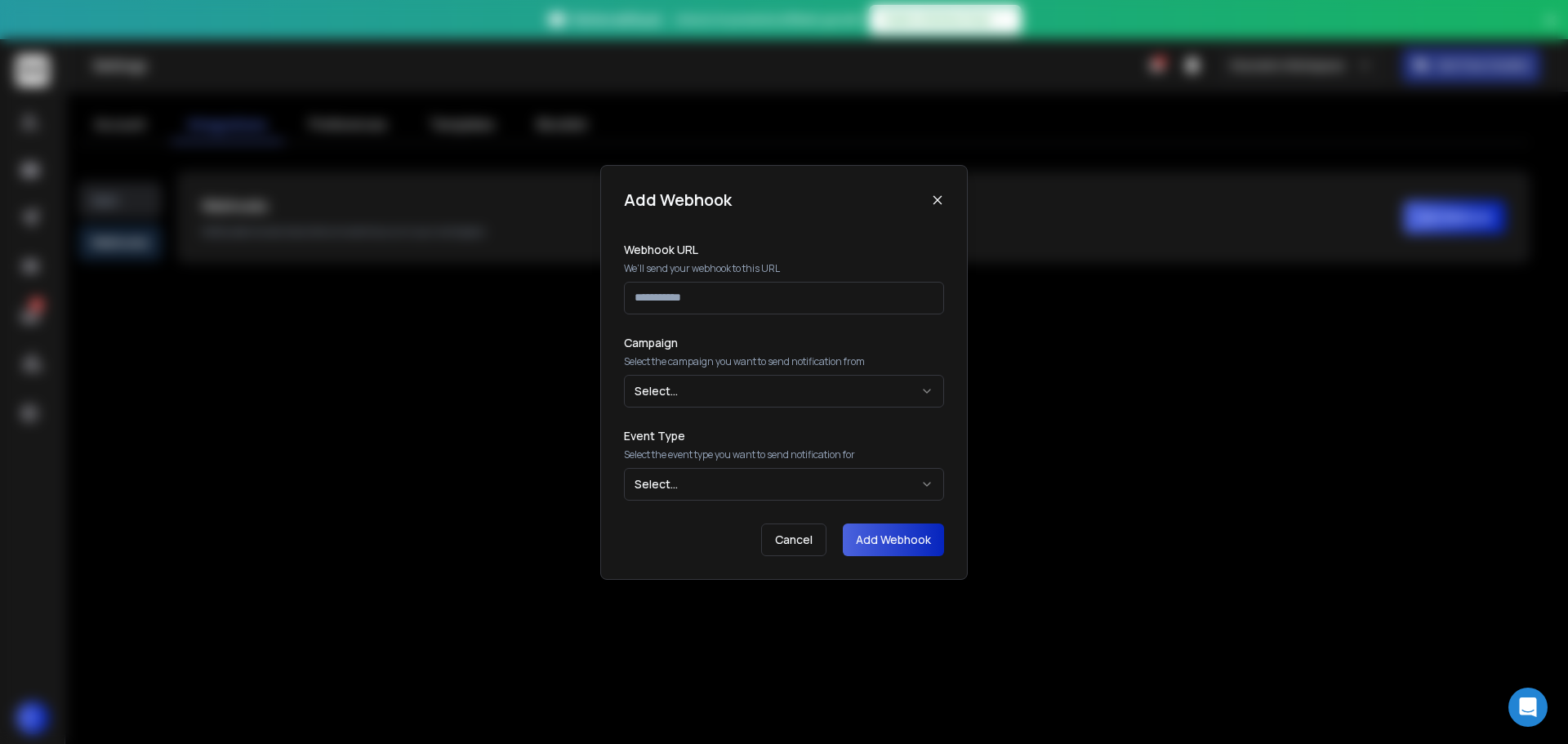
click at [722, 391] on button "Select..." at bounding box center [784, 391] width 320 height 32
click at [692, 475] on button "Select..." at bounding box center [784, 484] width 320 height 32
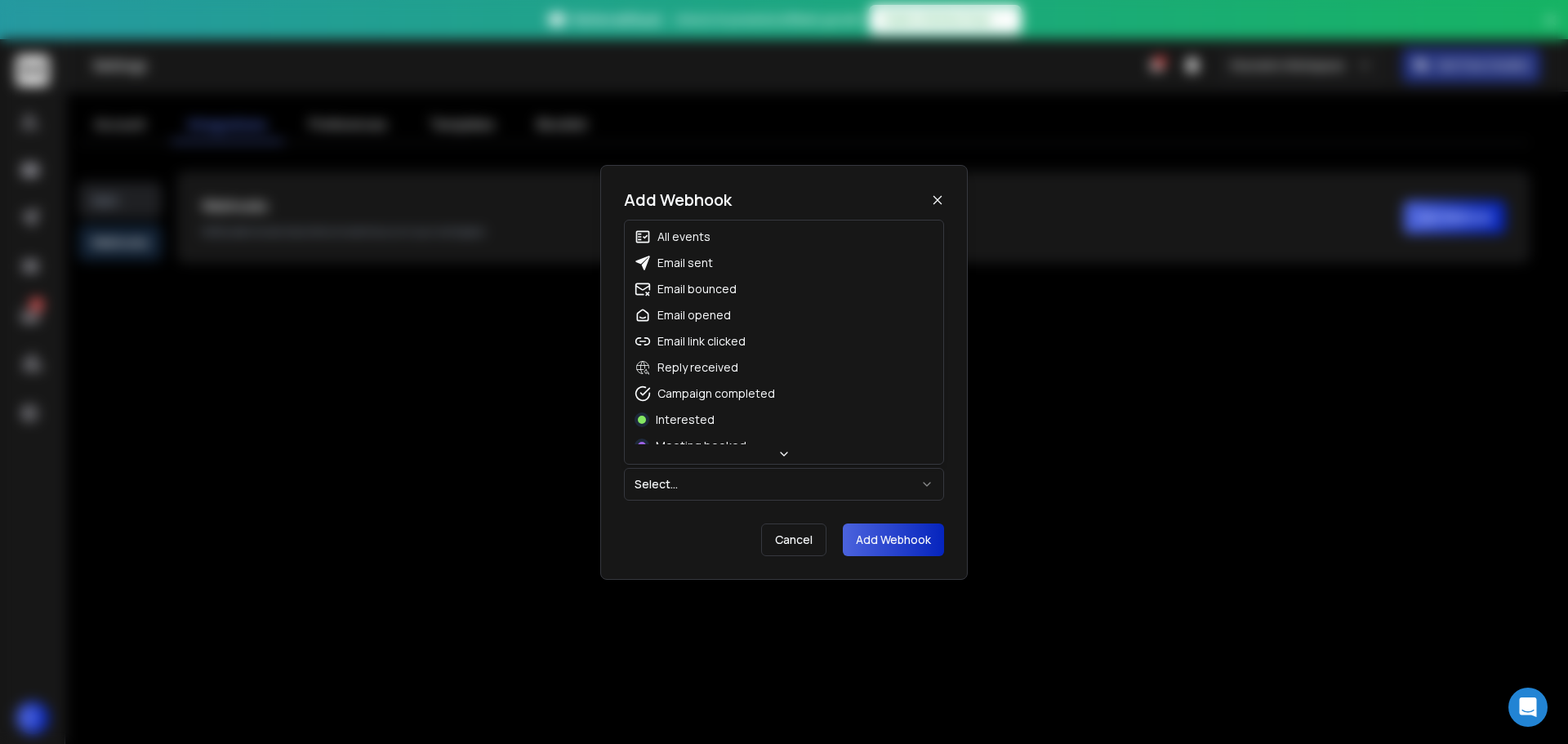
select select "**********"
click at [702, 472] on button "Reply received" at bounding box center [784, 484] width 320 height 32
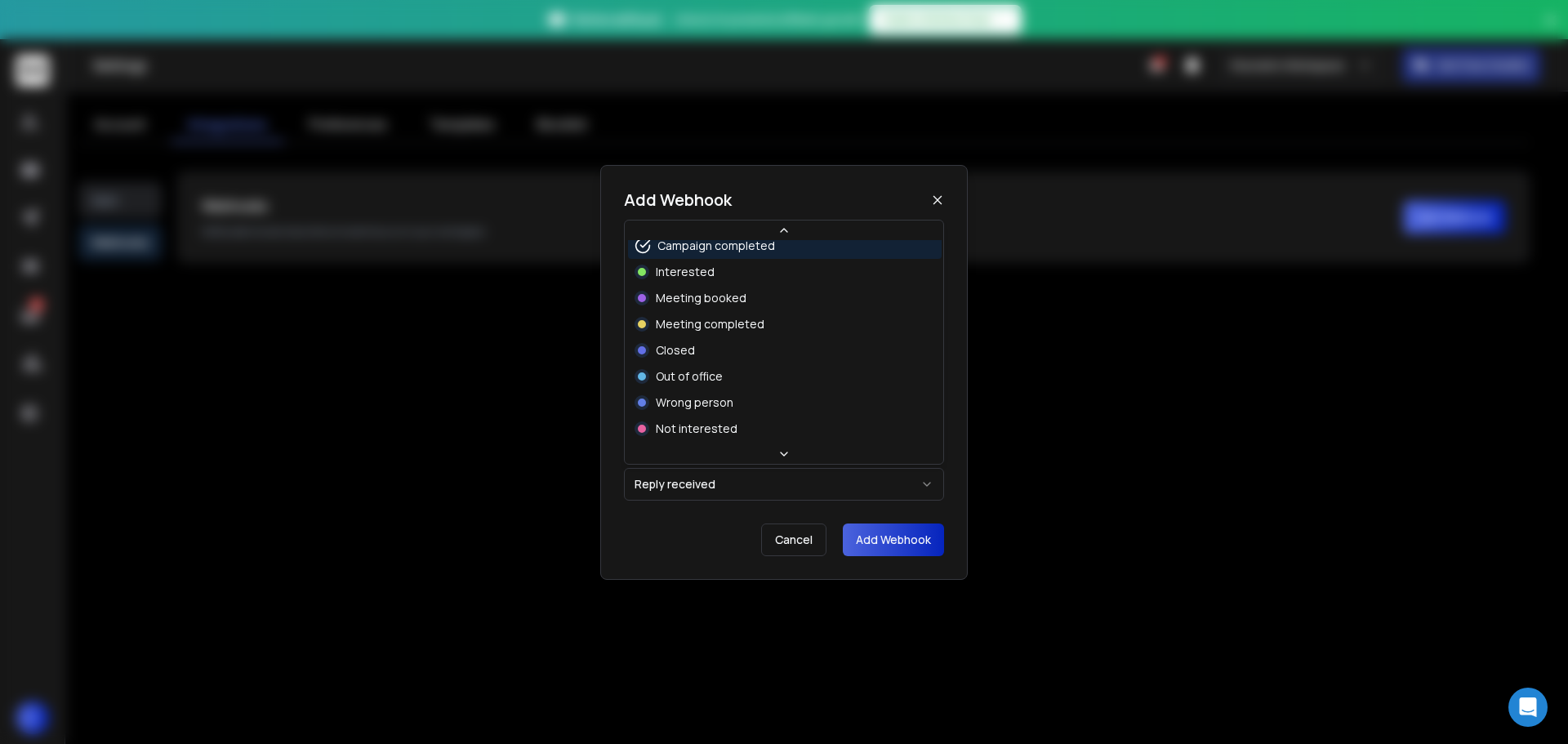
scroll to position [175, 0]
click at [648, 529] on div "Cancel Add Webhook" at bounding box center [784, 540] width 320 height 32
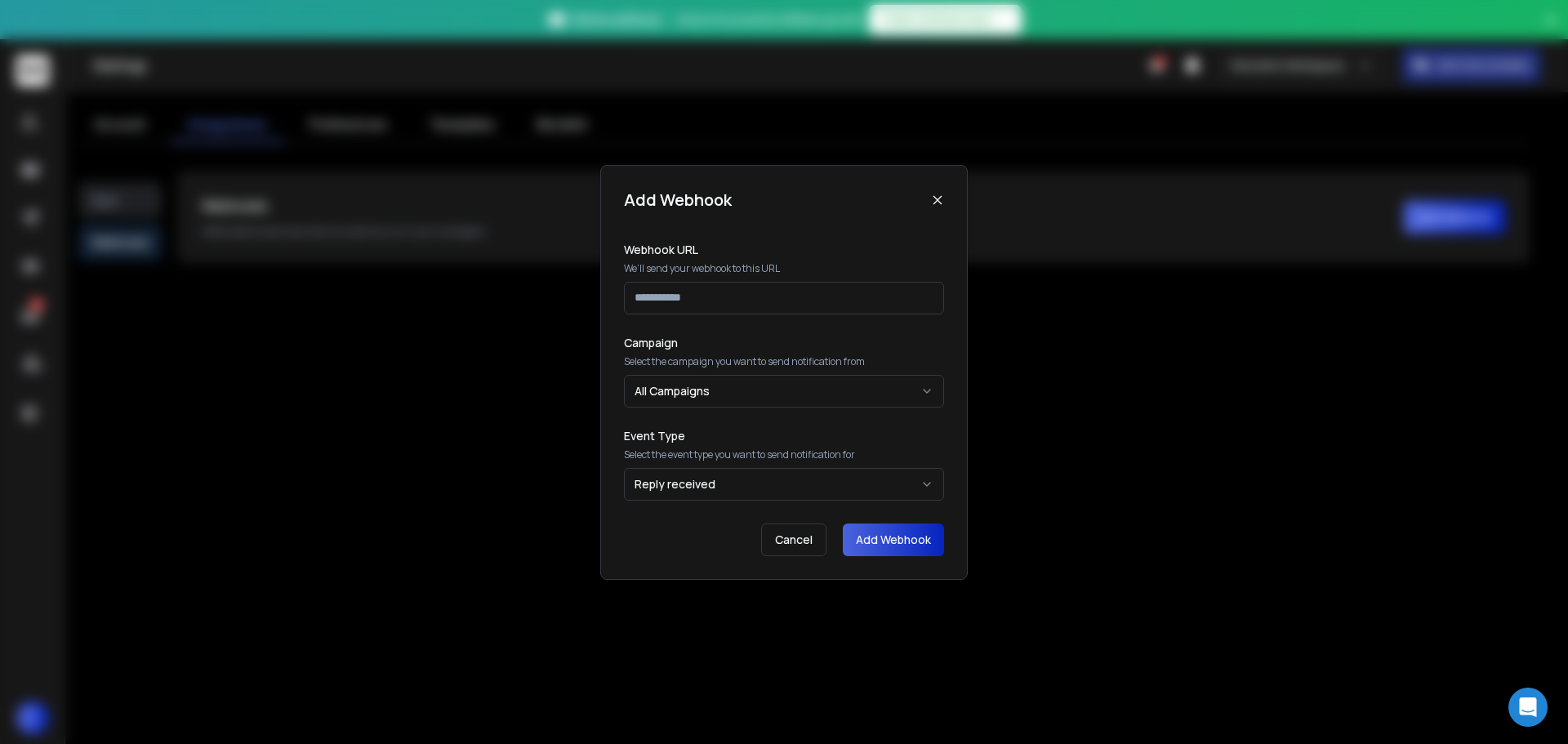
click at [746, 307] on input at bounding box center [784, 298] width 320 height 32
click at [1077, 384] on div "**********" at bounding box center [784, 372] width 1568 height 447
click at [935, 196] on icon at bounding box center [937, 199] width 13 height 13
